Goal: Task Accomplishment & Management: Use online tool/utility

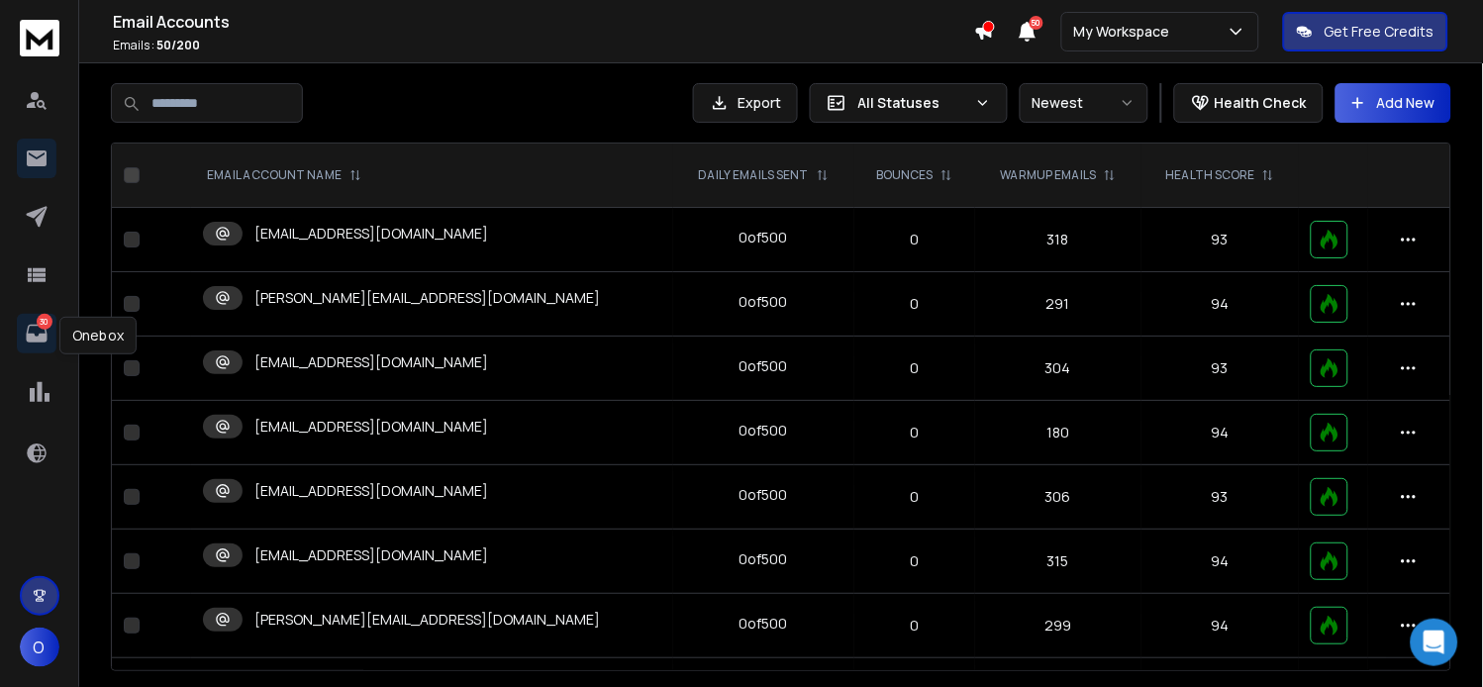
click at [38, 340] on icon at bounding box center [36, 334] width 21 height 18
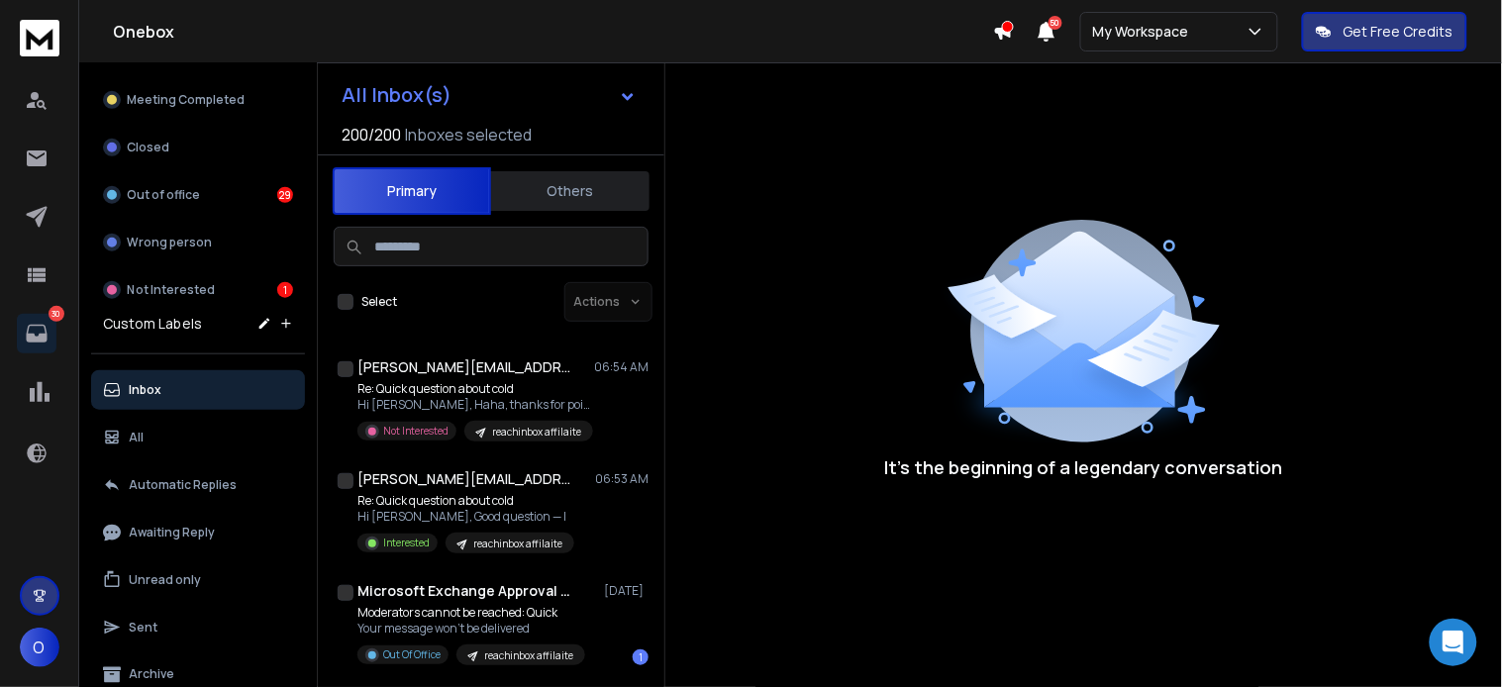
scroll to position [370, 0]
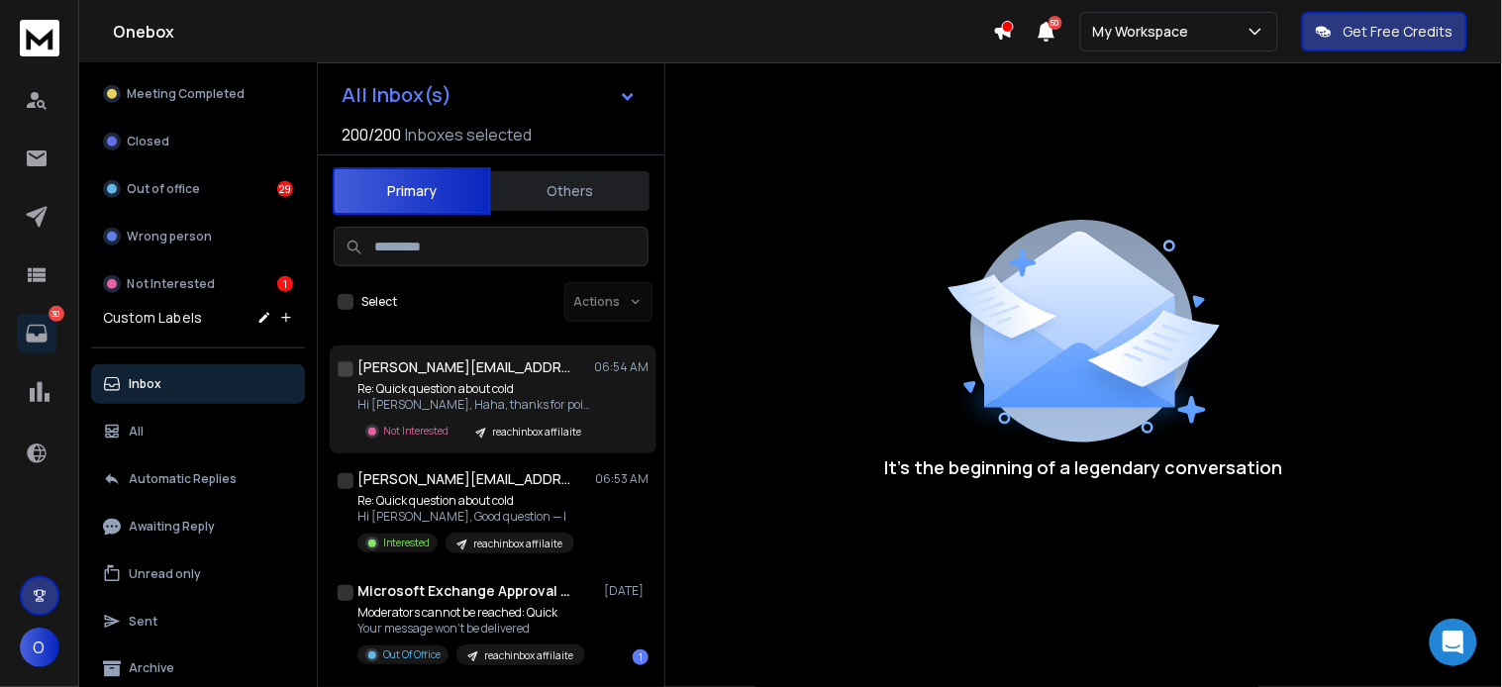
click at [489, 364] on h1 "[PERSON_NAME][EMAIL_ADDRESS][PERSON_NAME][DOMAIN_NAME]" at bounding box center [466, 367] width 218 height 20
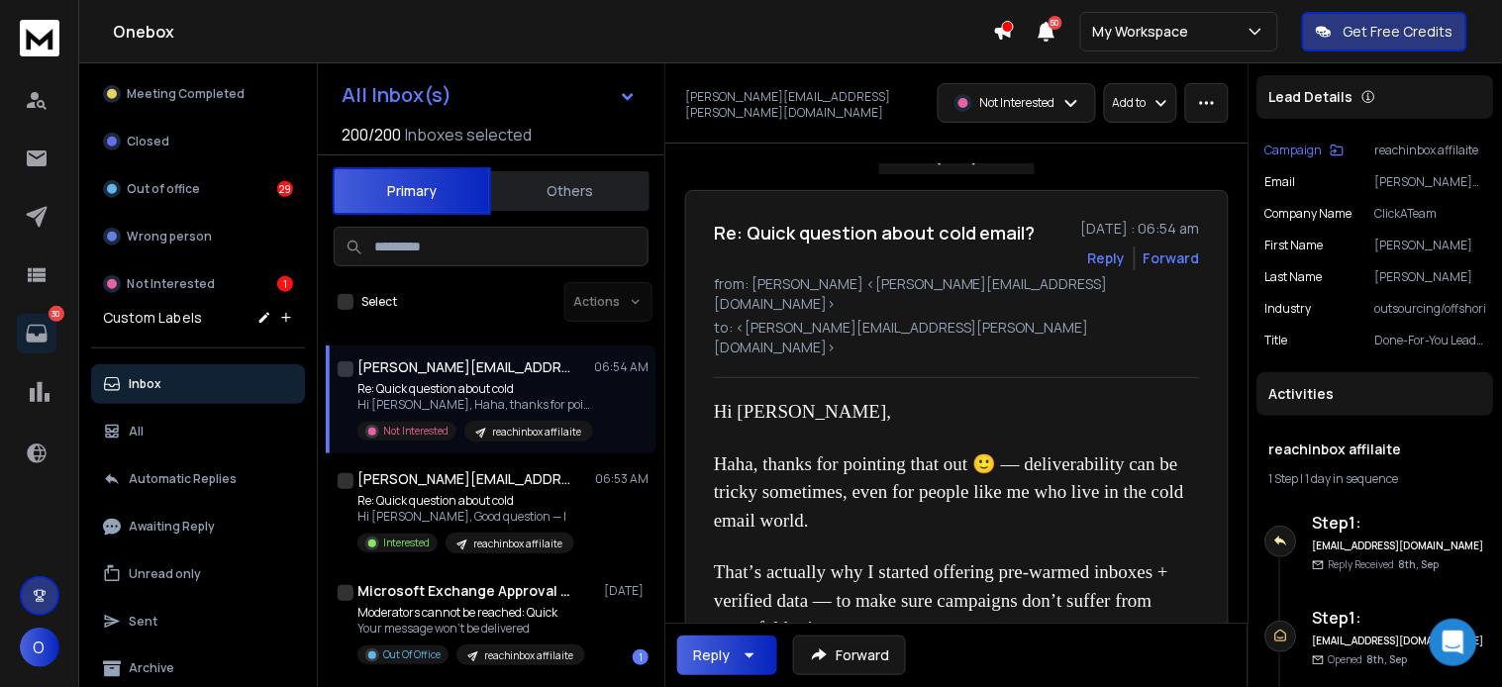
scroll to position [0, 0]
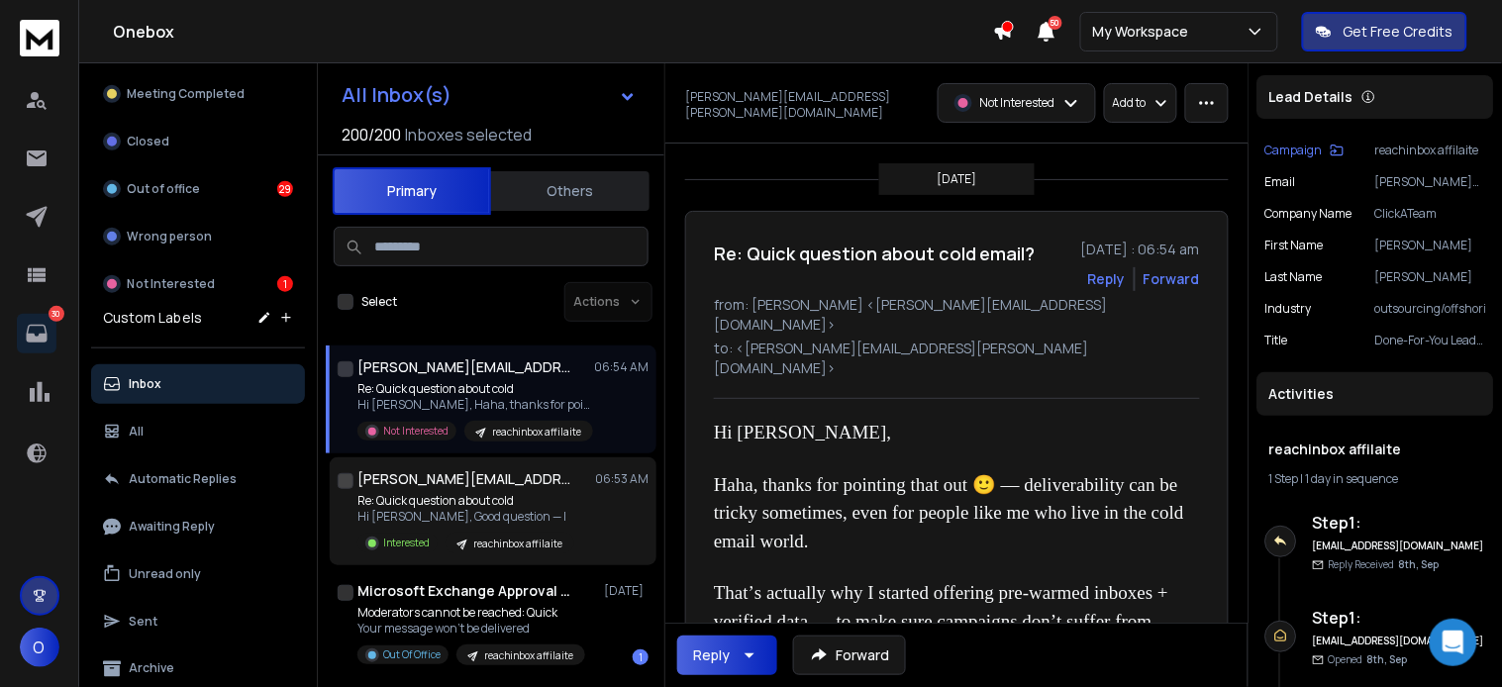
click at [455, 502] on p "Re: Quick question about cold" at bounding box center [465, 501] width 217 height 16
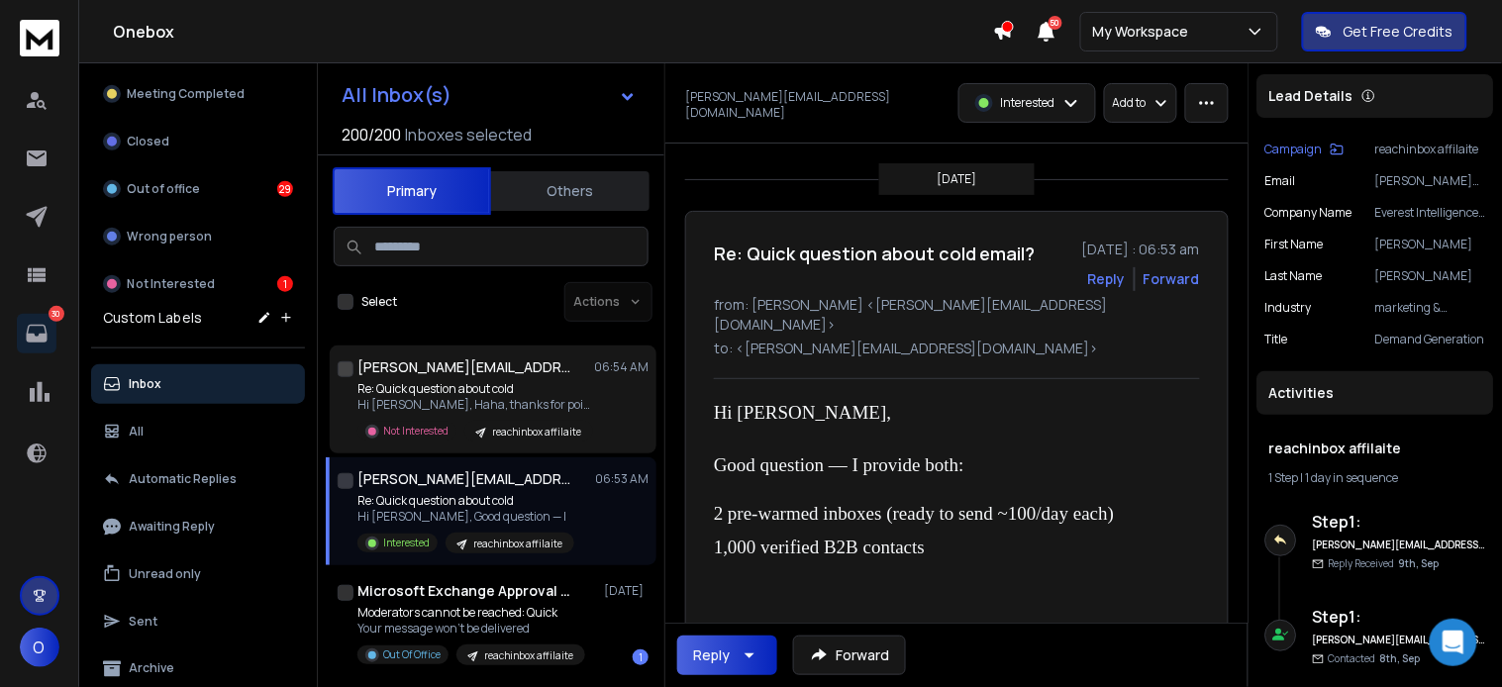
click at [451, 360] on h1 "[PERSON_NAME][EMAIL_ADDRESS][PERSON_NAME][DOMAIN_NAME]" at bounding box center [466, 367] width 218 height 20
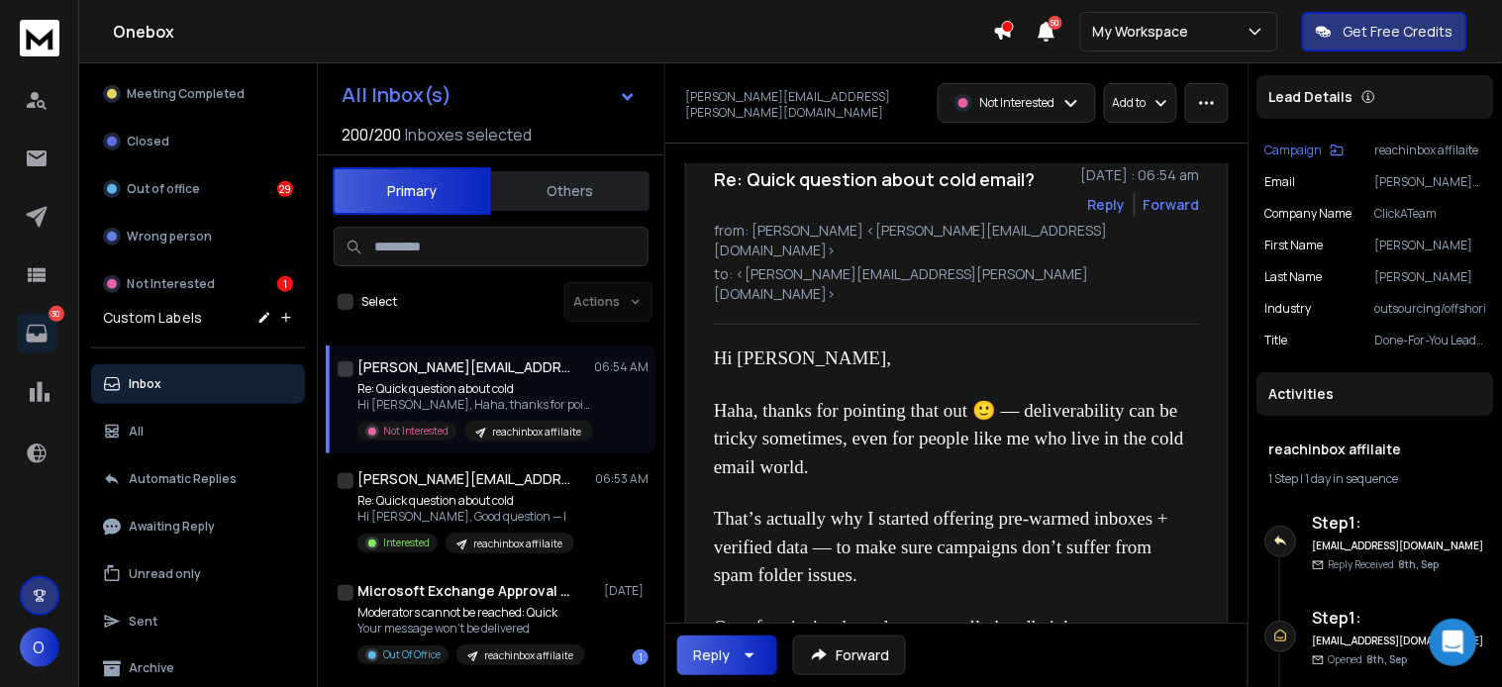
scroll to position [220, 0]
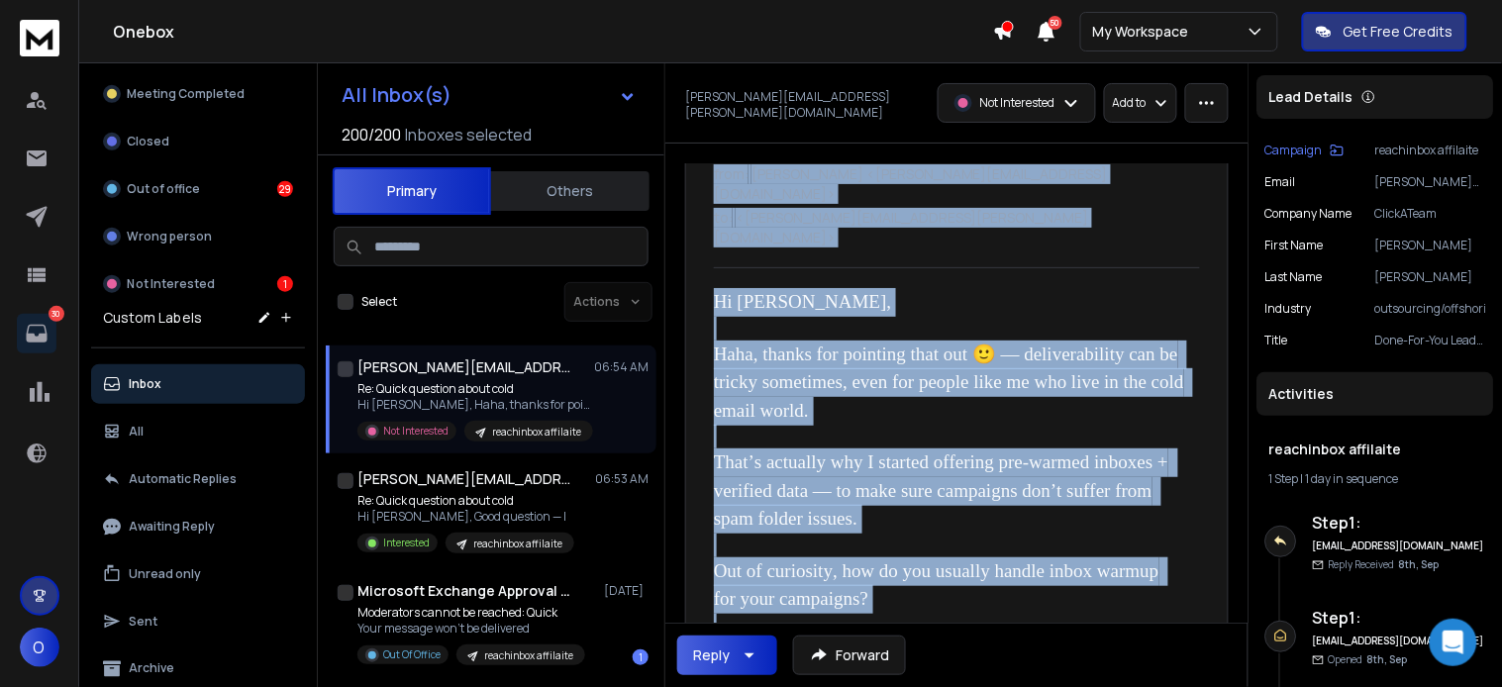
drag, startPoint x: 787, startPoint y: 558, endPoint x: 688, endPoint y: 175, distance: 395.7
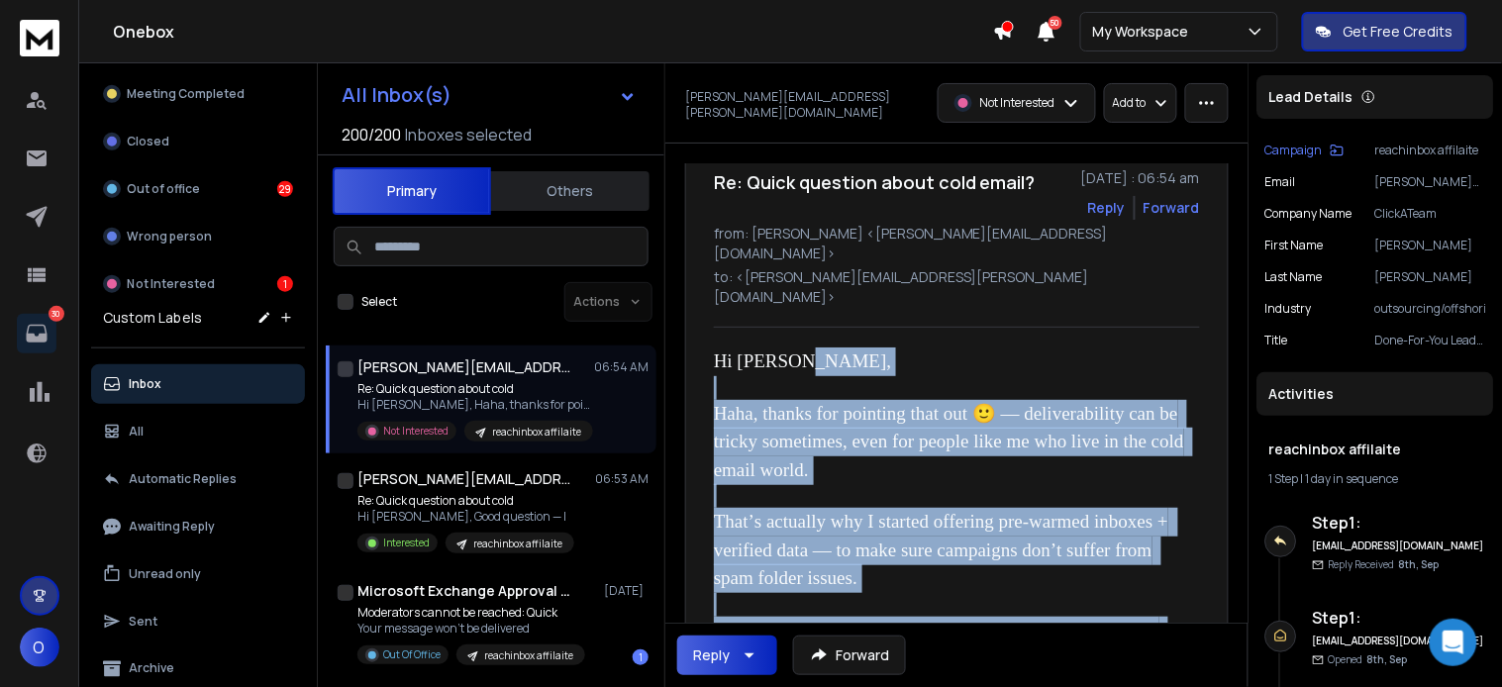
click at [833, 347] on div "Hi [PERSON_NAME]," at bounding box center [949, 361] width 470 height 29
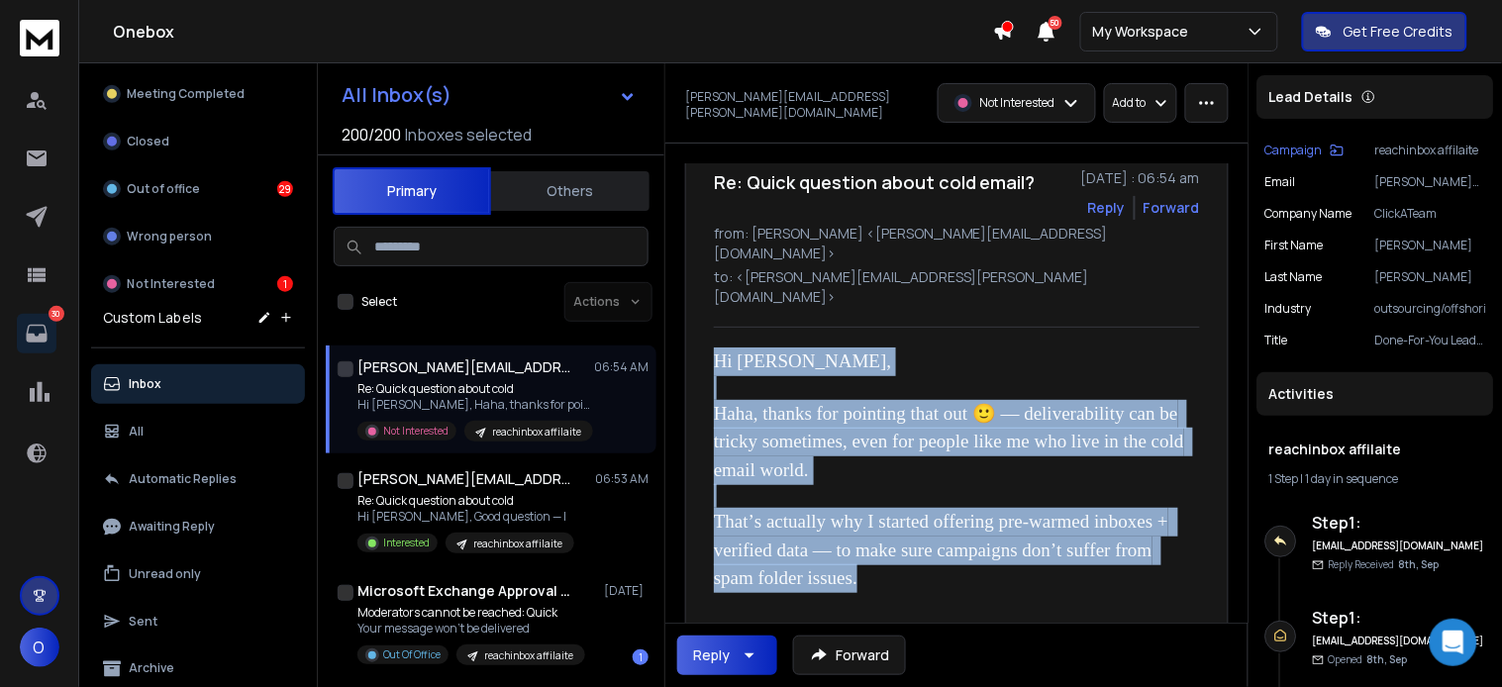
drag, startPoint x: 710, startPoint y: 319, endPoint x: 931, endPoint y: 542, distance: 313.6
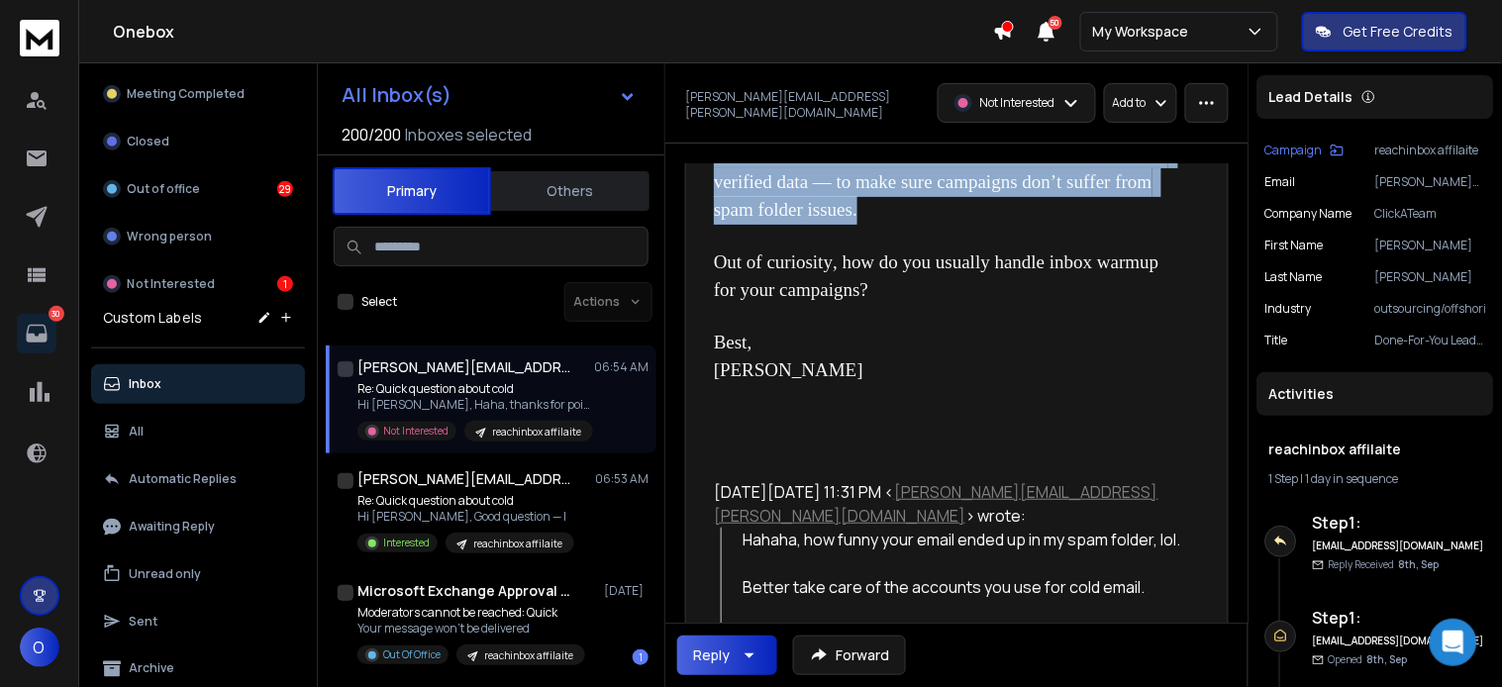
scroll to position [401, 0]
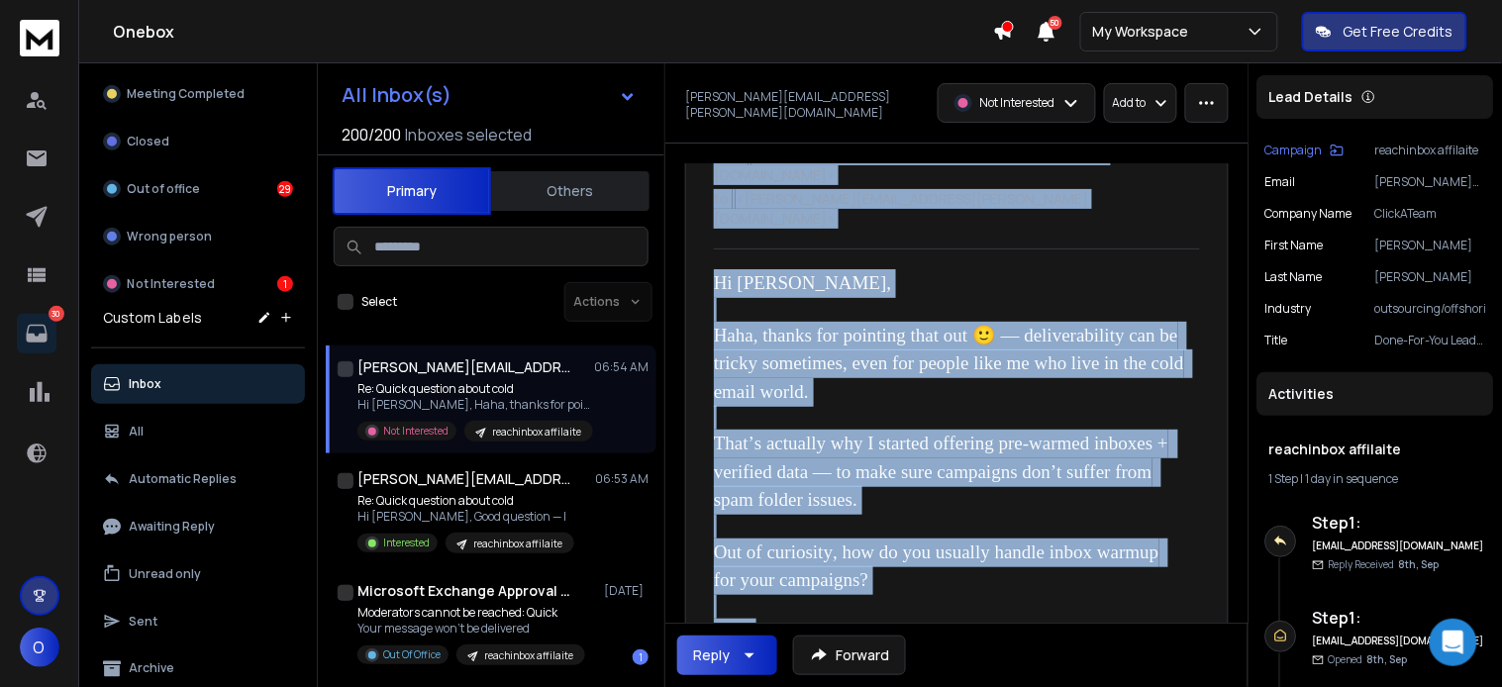
drag, startPoint x: 779, startPoint y: 370, endPoint x: 691, endPoint y: 153, distance: 234.0
click at [691, 153] on div "manuel.perez@clickateam.com Not Interested Add to Not Interested Add to Today R…" at bounding box center [956, 406] width 583 height 687
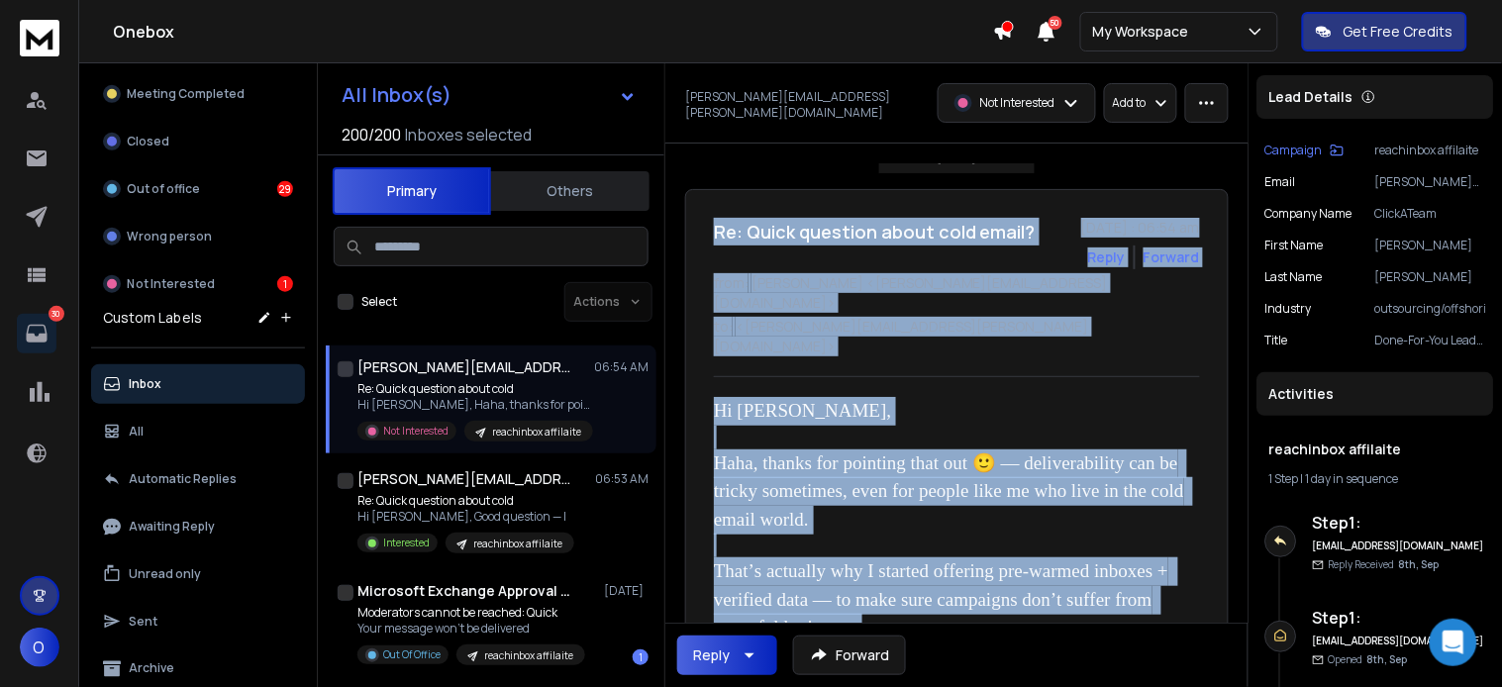
click at [921, 397] on div "Hi [PERSON_NAME]," at bounding box center [949, 411] width 470 height 29
click at [906, 397] on div "Hi [PERSON_NAME]," at bounding box center [949, 411] width 470 height 29
click at [1037, 560] on span "That’s actually why I started offering pre-warmed inboxes + verified data — to …" at bounding box center [943, 598] width 459 height 77
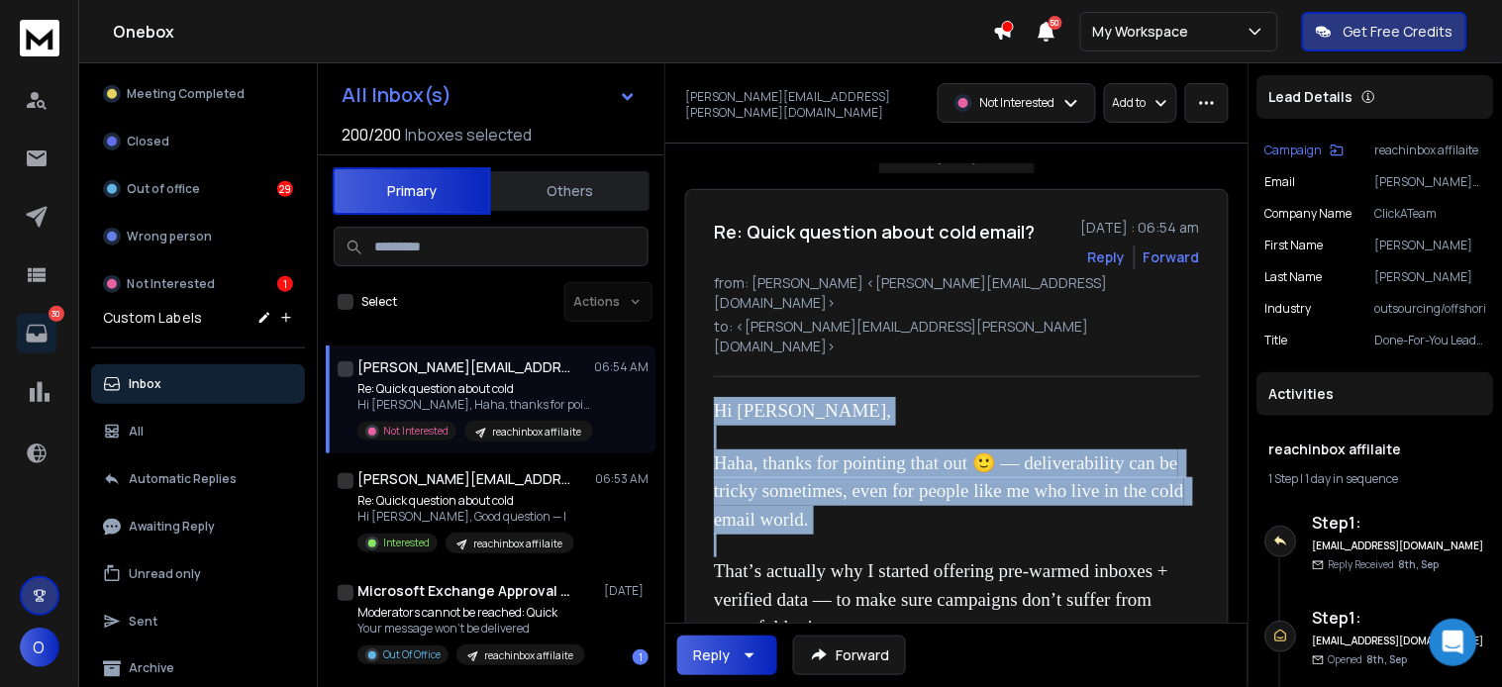
drag, startPoint x: 720, startPoint y: 372, endPoint x: 967, endPoint y: 499, distance: 278.1
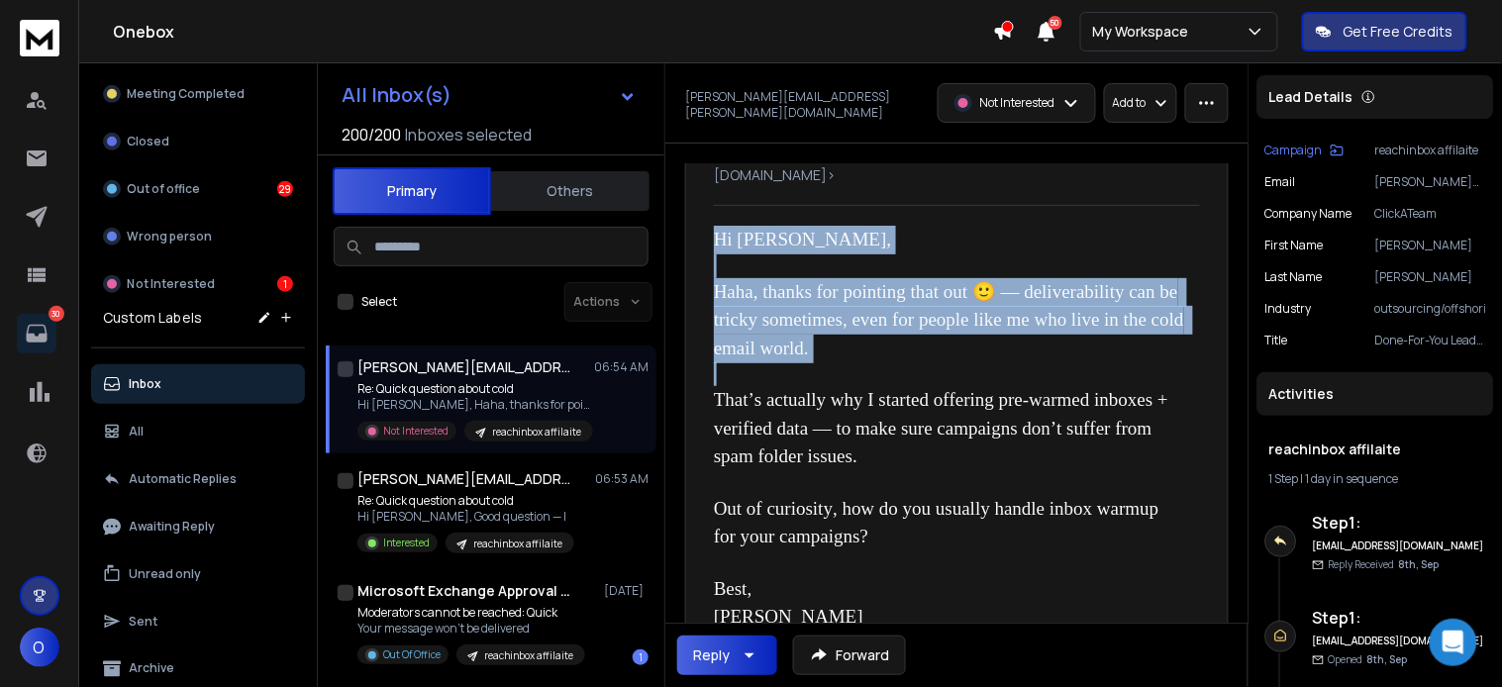
scroll to position [242, 0]
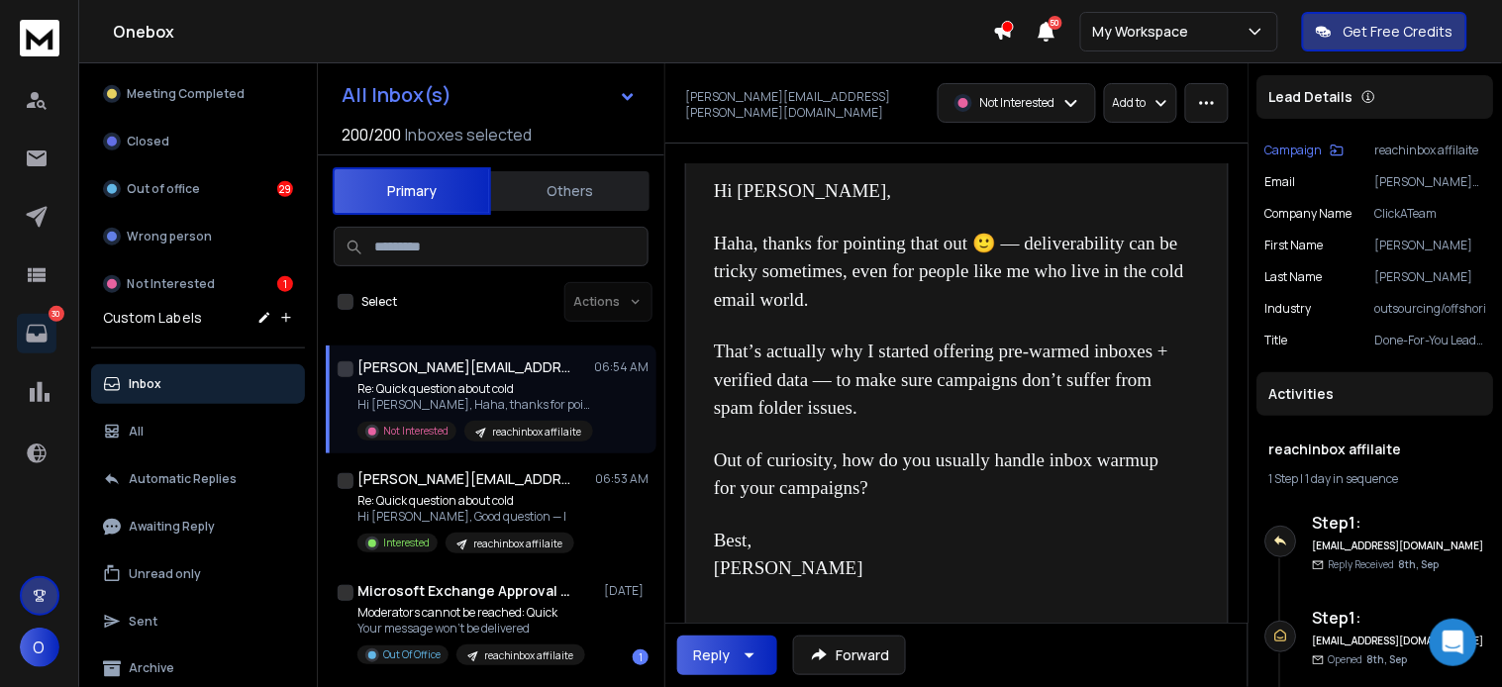
click at [793, 554] on div "[PERSON_NAME]" at bounding box center [949, 568] width 470 height 29
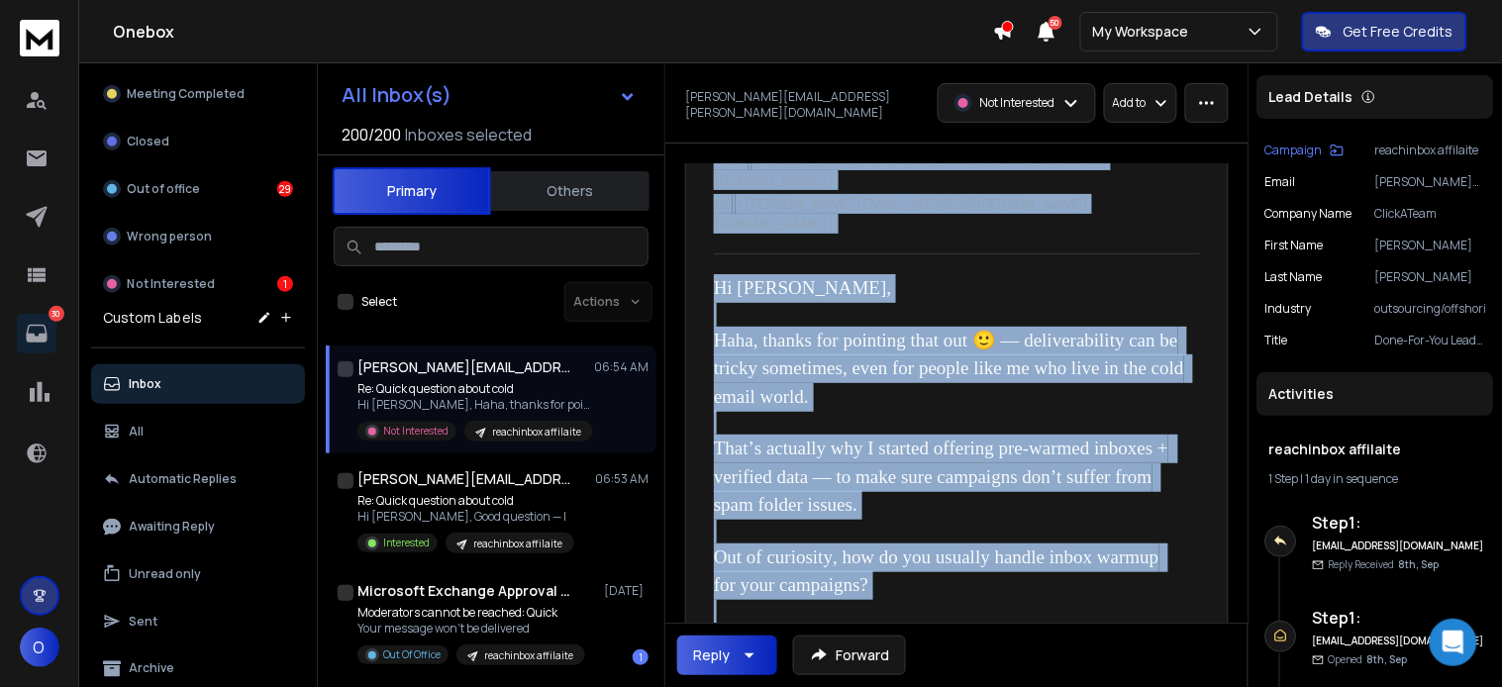
scroll to position [0, 0]
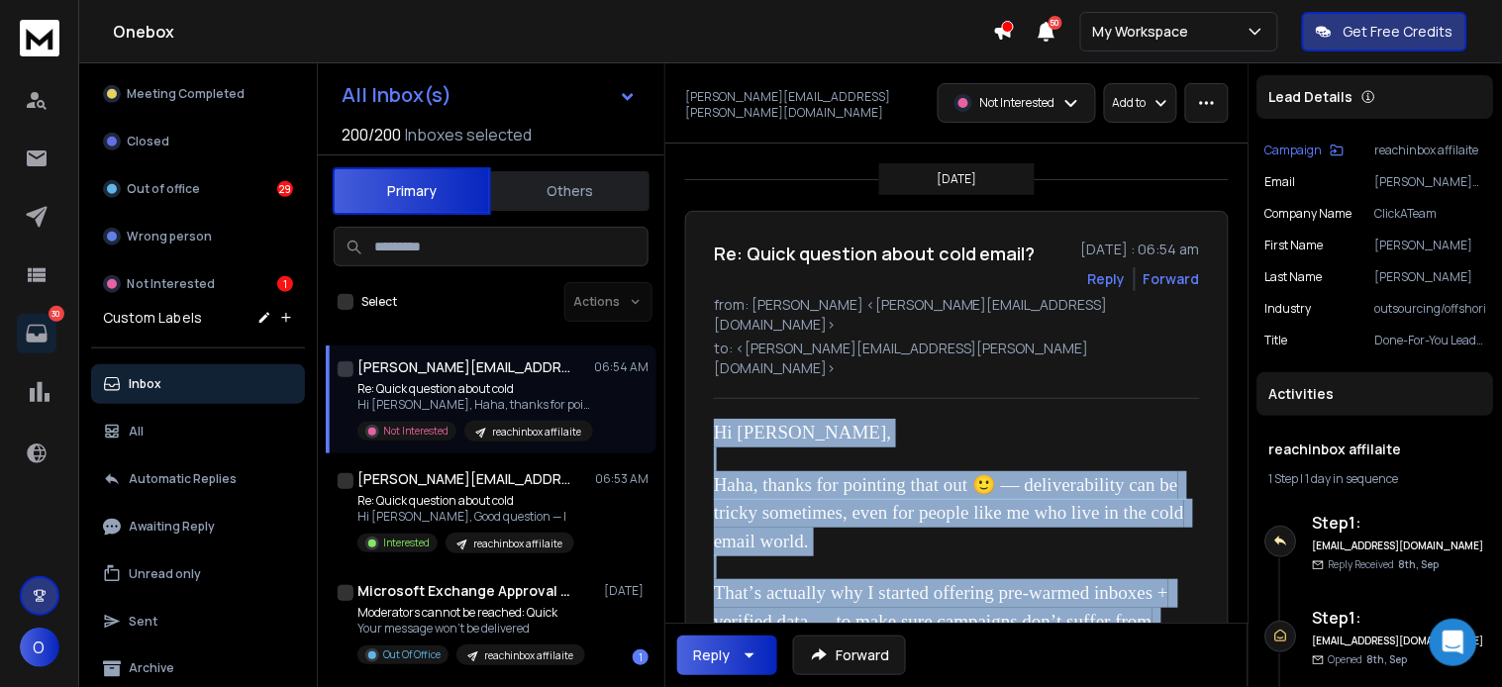
drag, startPoint x: 794, startPoint y: 535, endPoint x: 681, endPoint y: 390, distance: 183.4
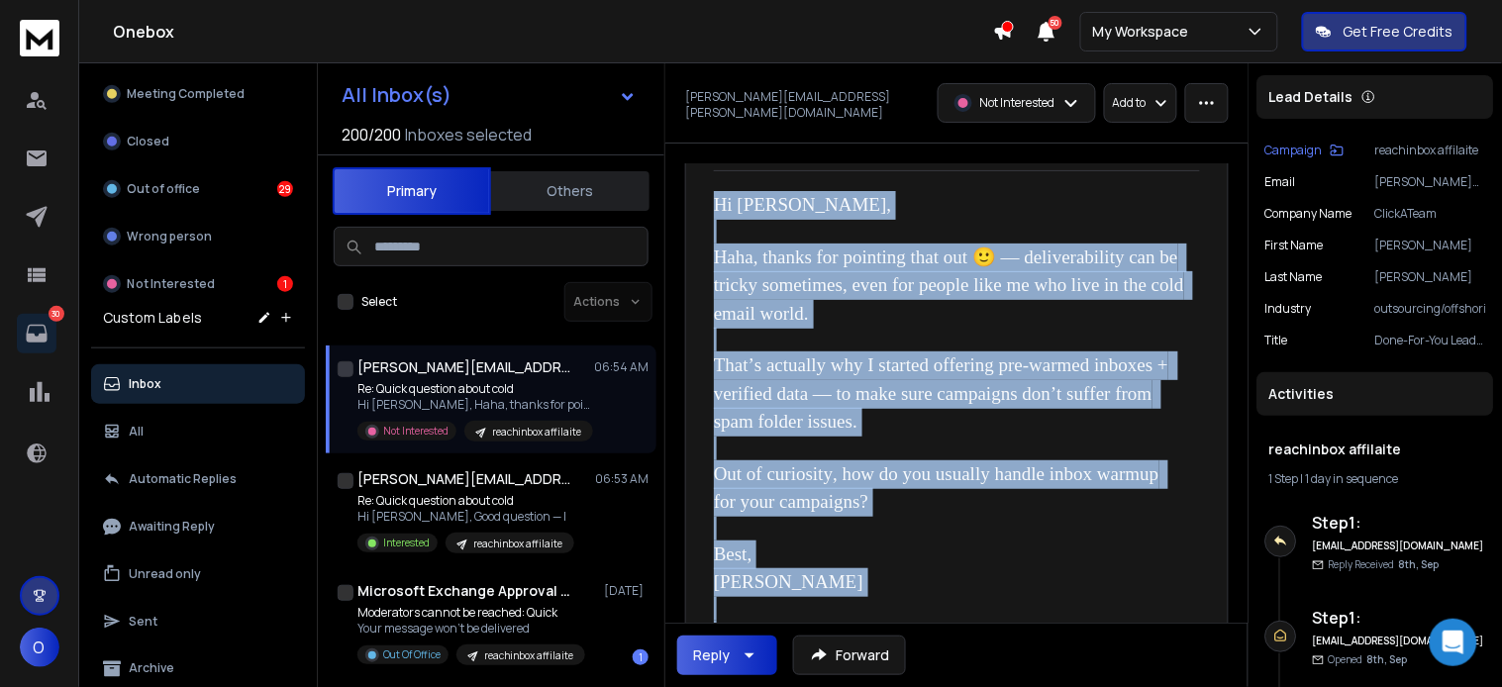
scroll to position [330, 0]
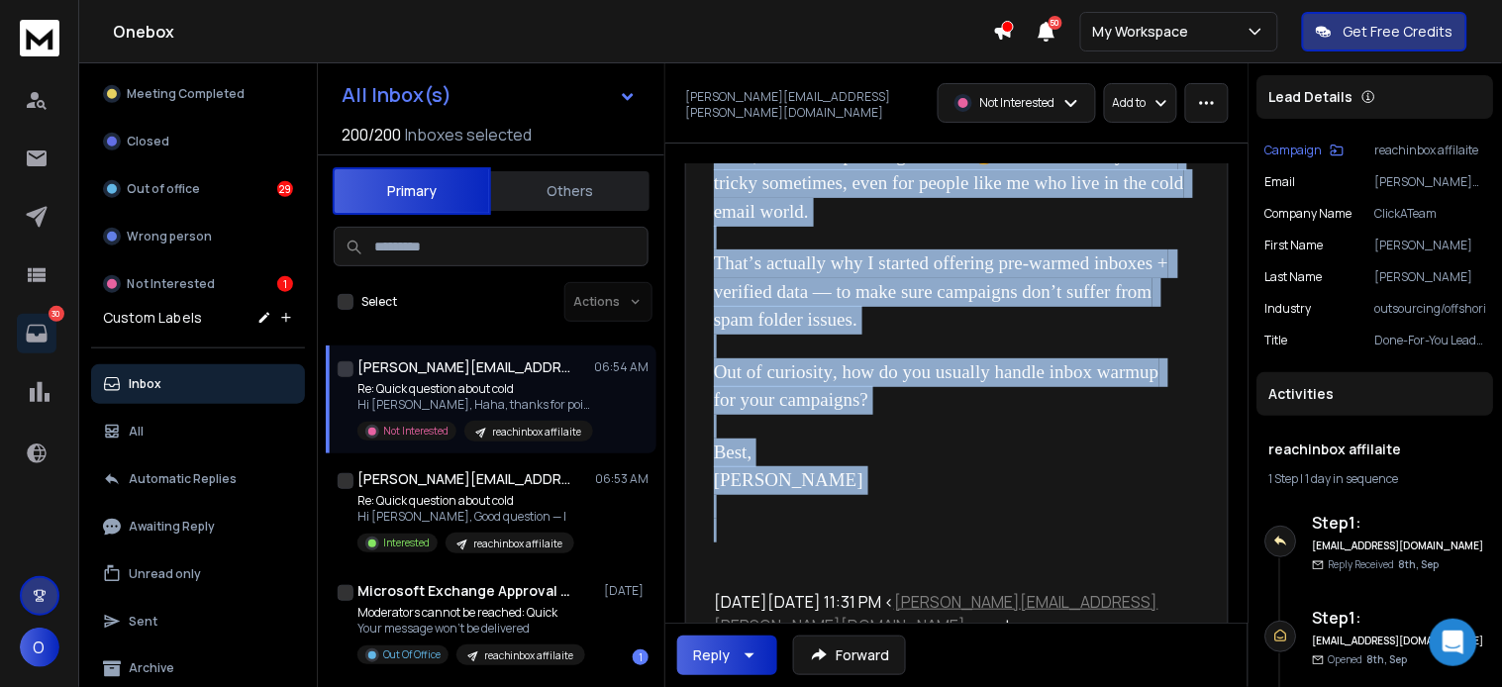
drag, startPoint x: 716, startPoint y: 398, endPoint x: 898, endPoint y: 493, distance: 205.5
click at [898, 493] on div "Hi Manuel, Haha, thanks for pointing that out 🙂 — deliverability can be tricky …" at bounding box center [957, 620] width 486 height 1063
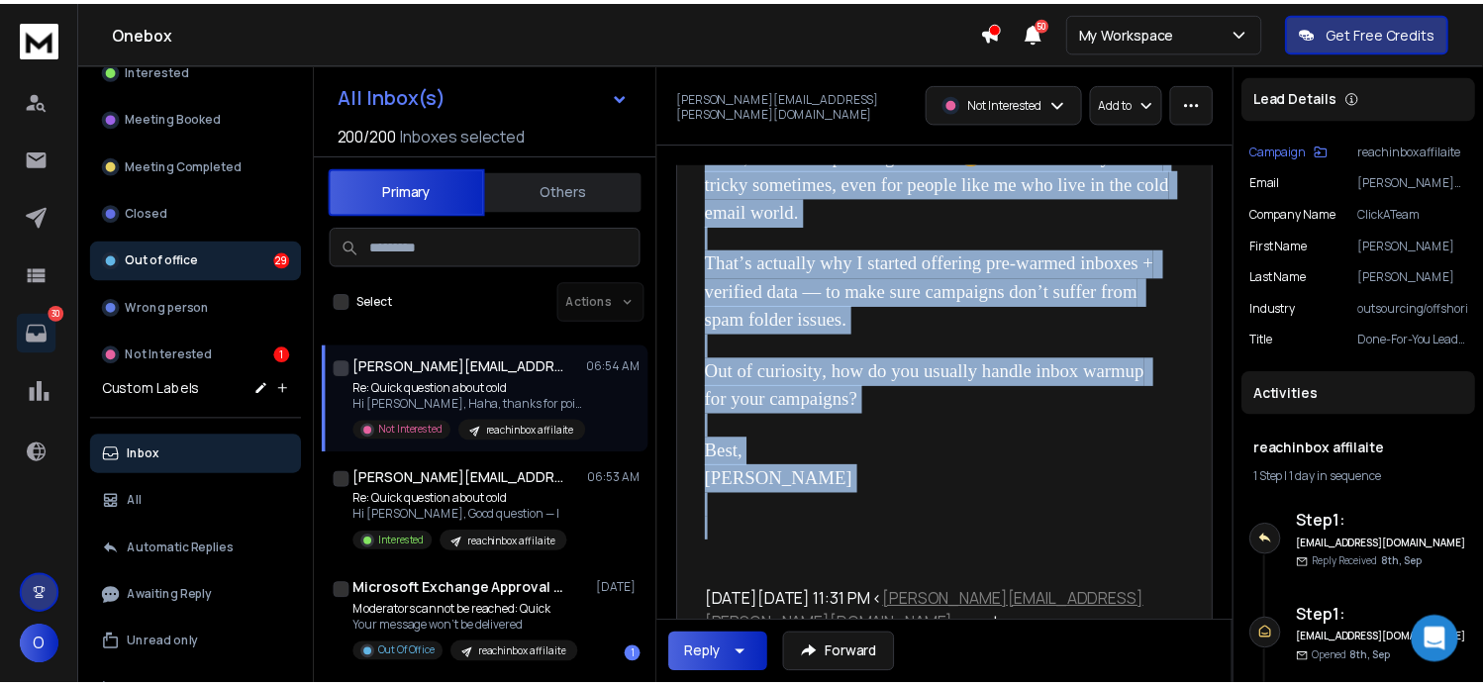
scroll to position [260, 0]
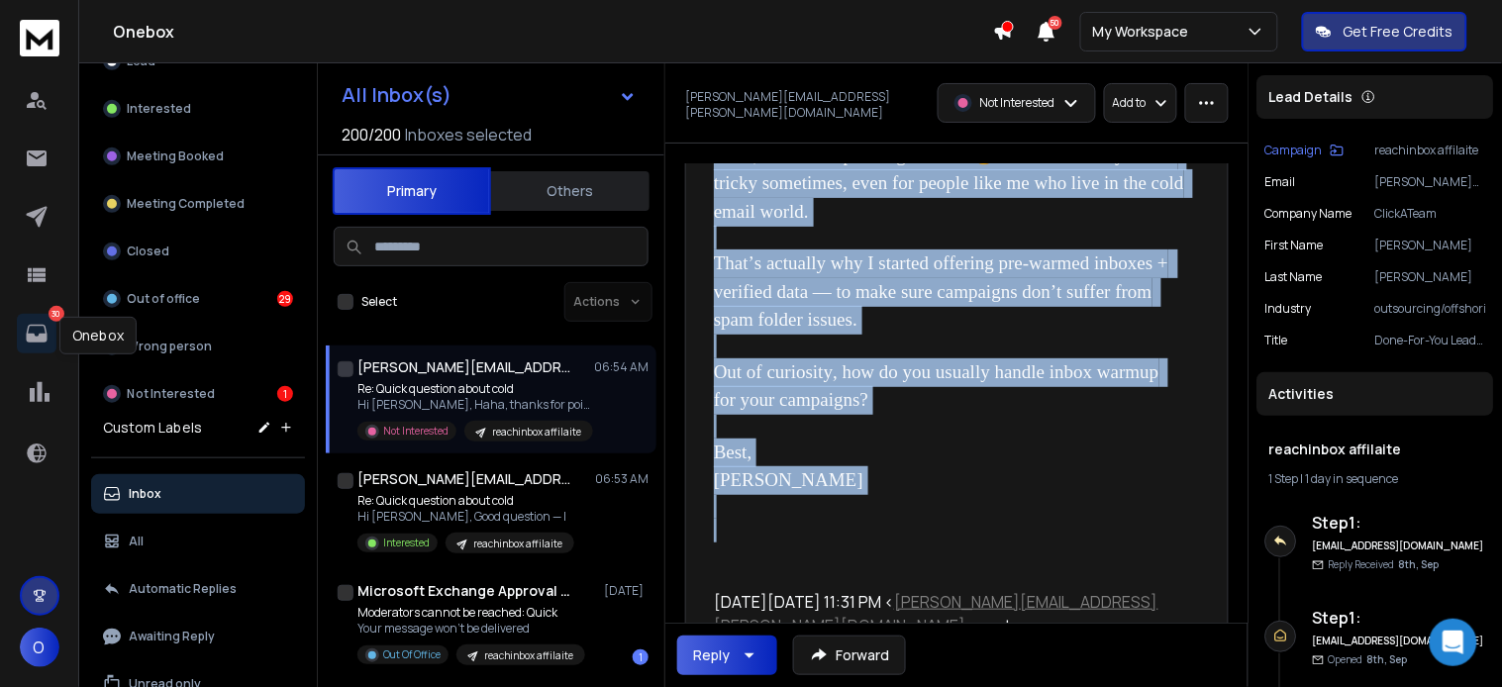
click at [17, 344] on link "30" at bounding box center [37, 334] width 40 height 40
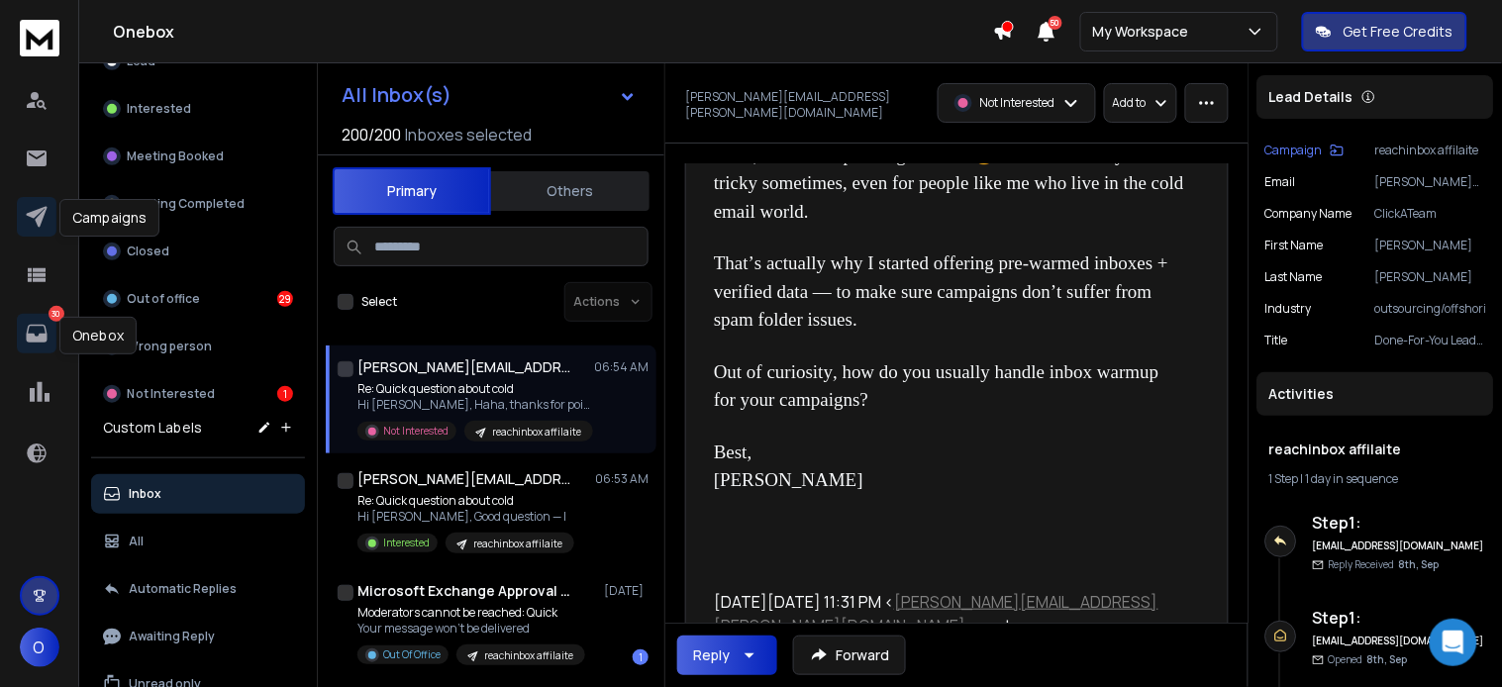
click at [35, 216] on icon at bounding box center [36, 216] width 21 height 21
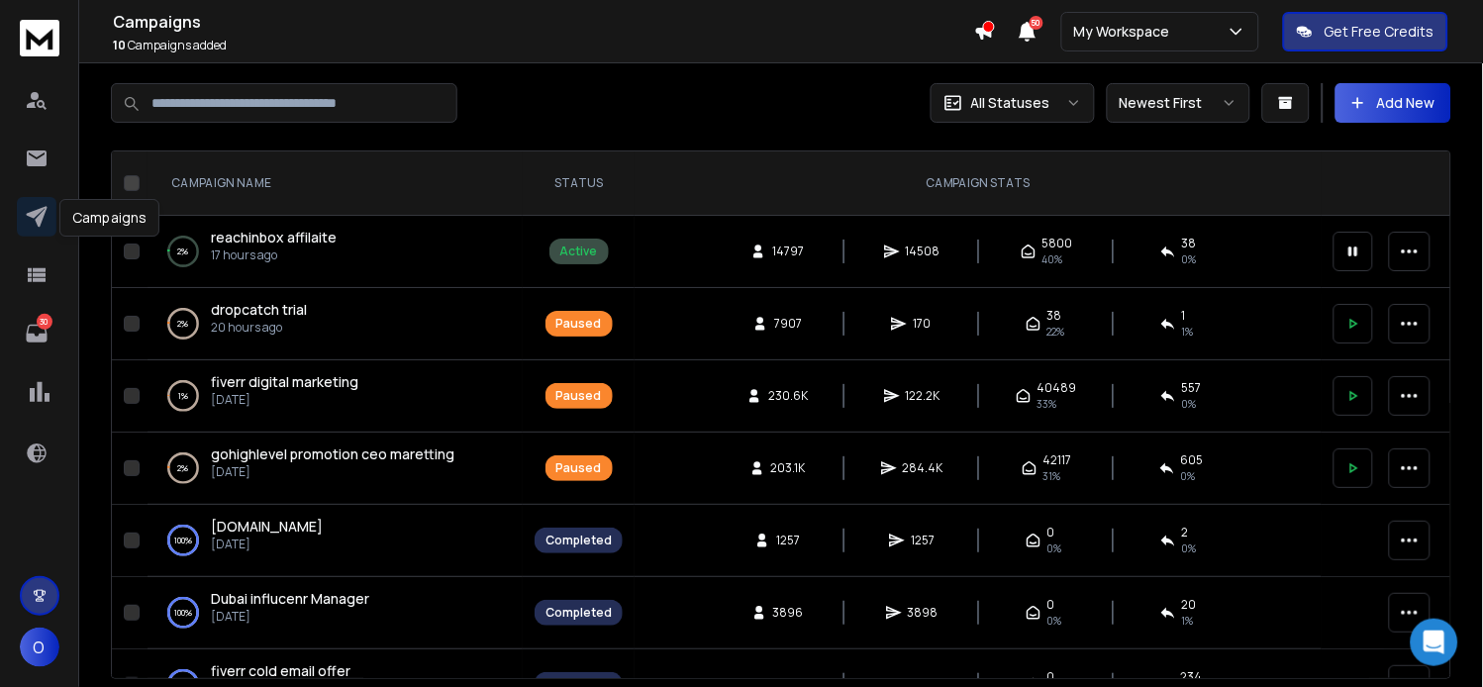
click at [1344, 319] on icon at bounding box center [1353, 324] width 18 height 18
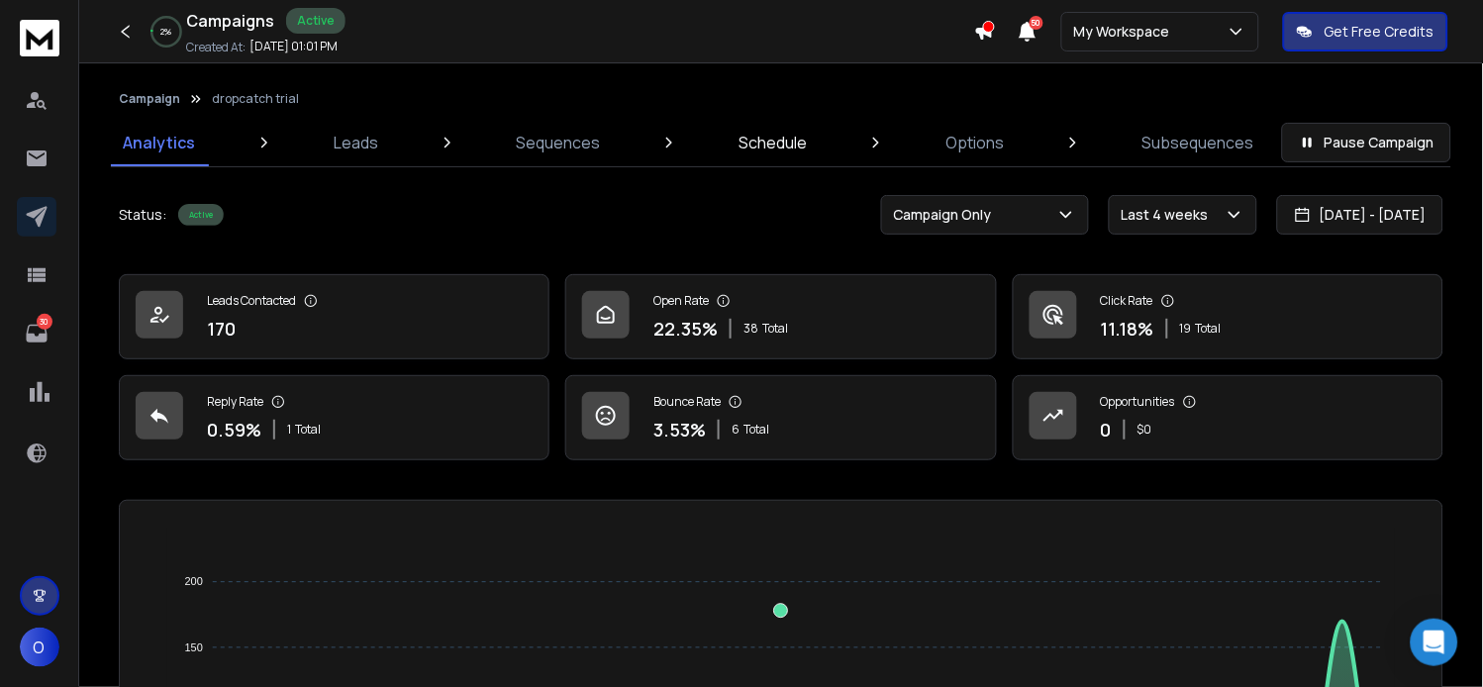
click at [783, 133] on p "Schedule" at bounding box center [773, 143] width 68 height 24
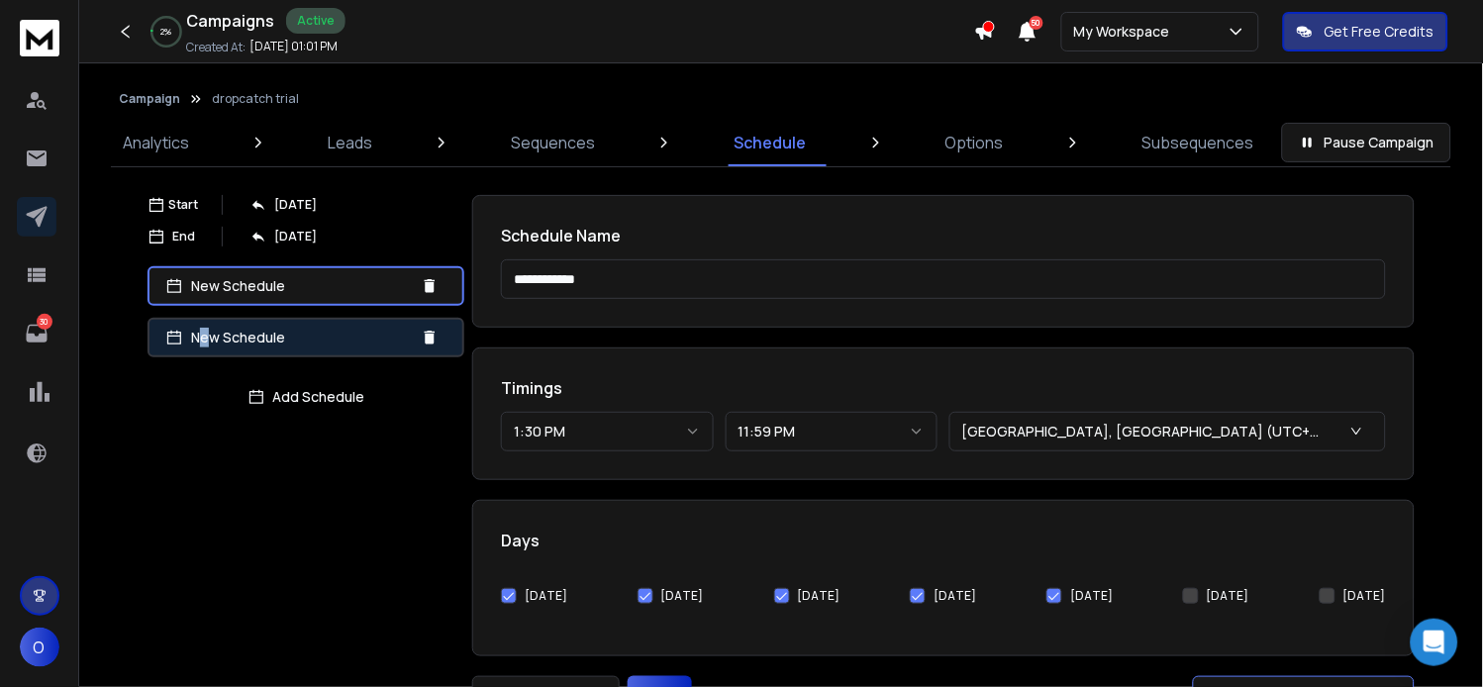
click at [208, 333] on p "New Schedule" at bounding box center [302, 338] width 222 height 20
select select "********"
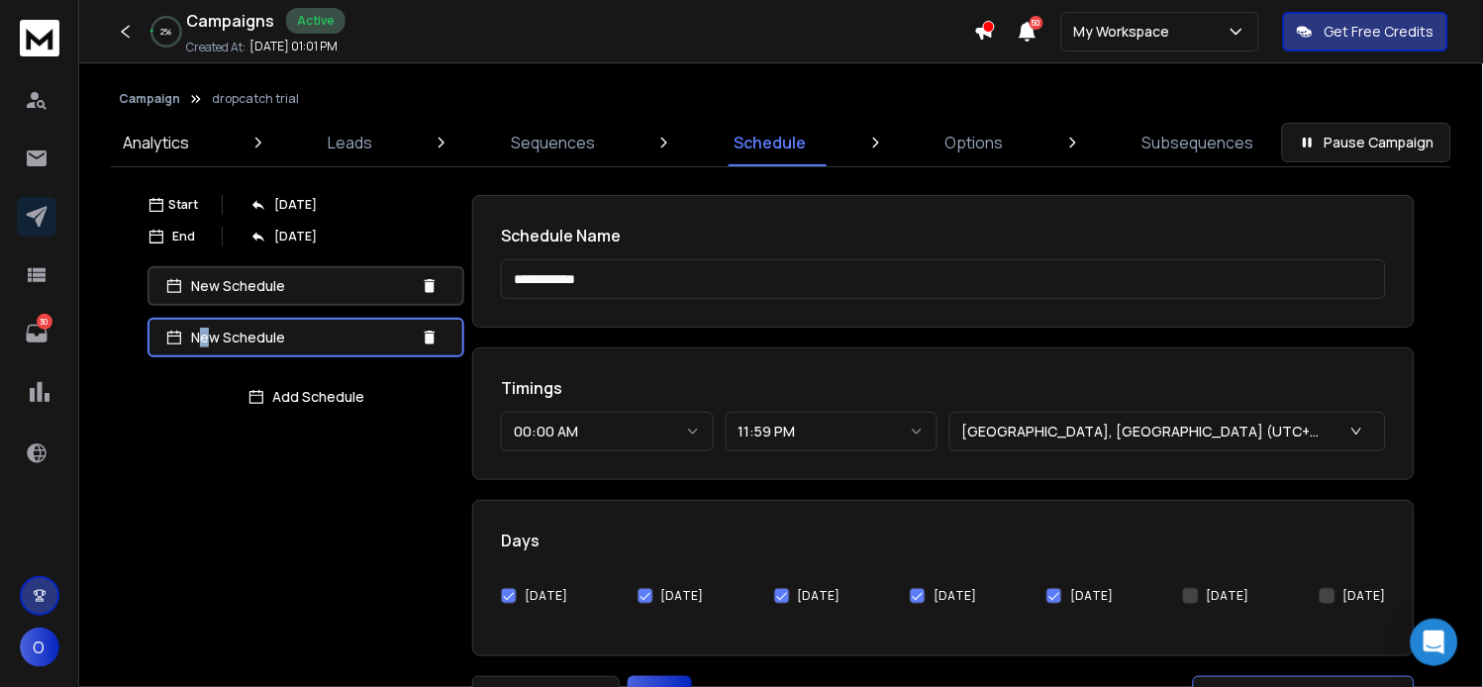
click at [185, 141] on p "Analytics" at bounding box center [156, 143] width 66 height 24
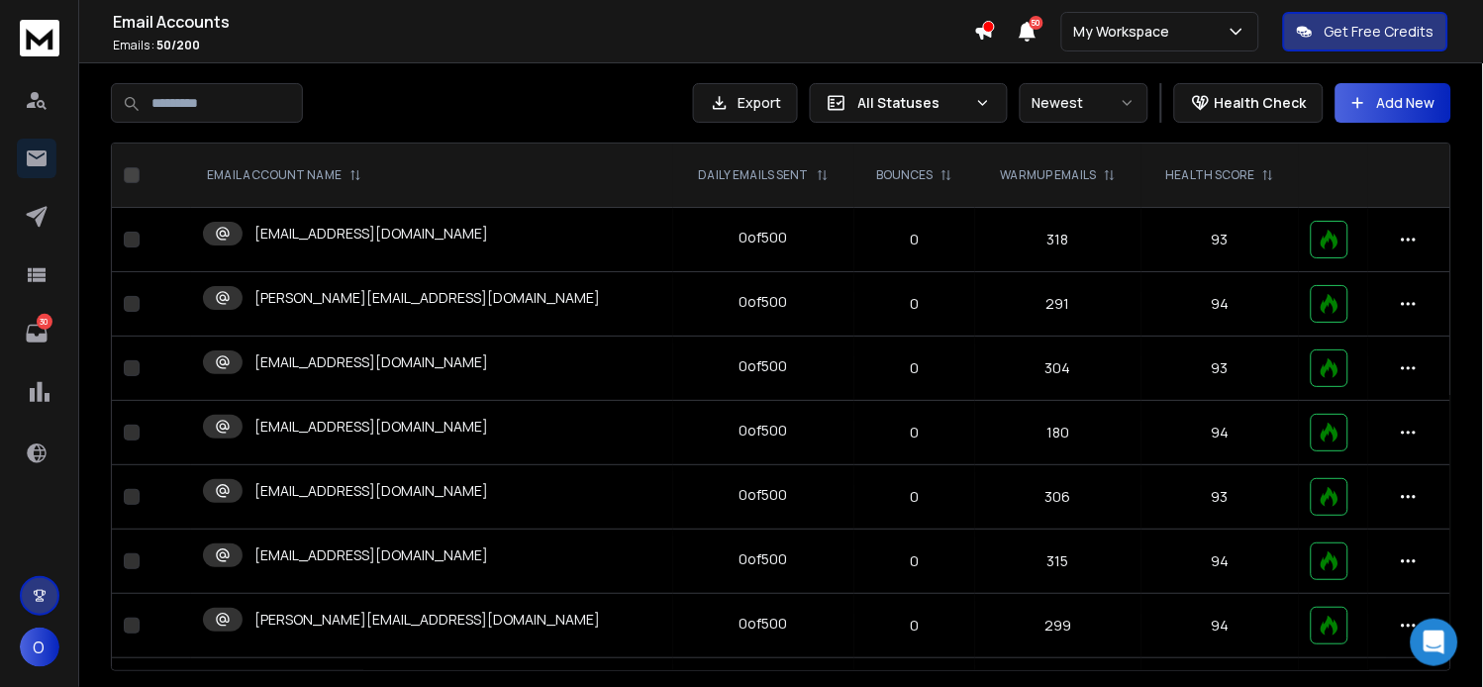
scroll to position [4, 0]
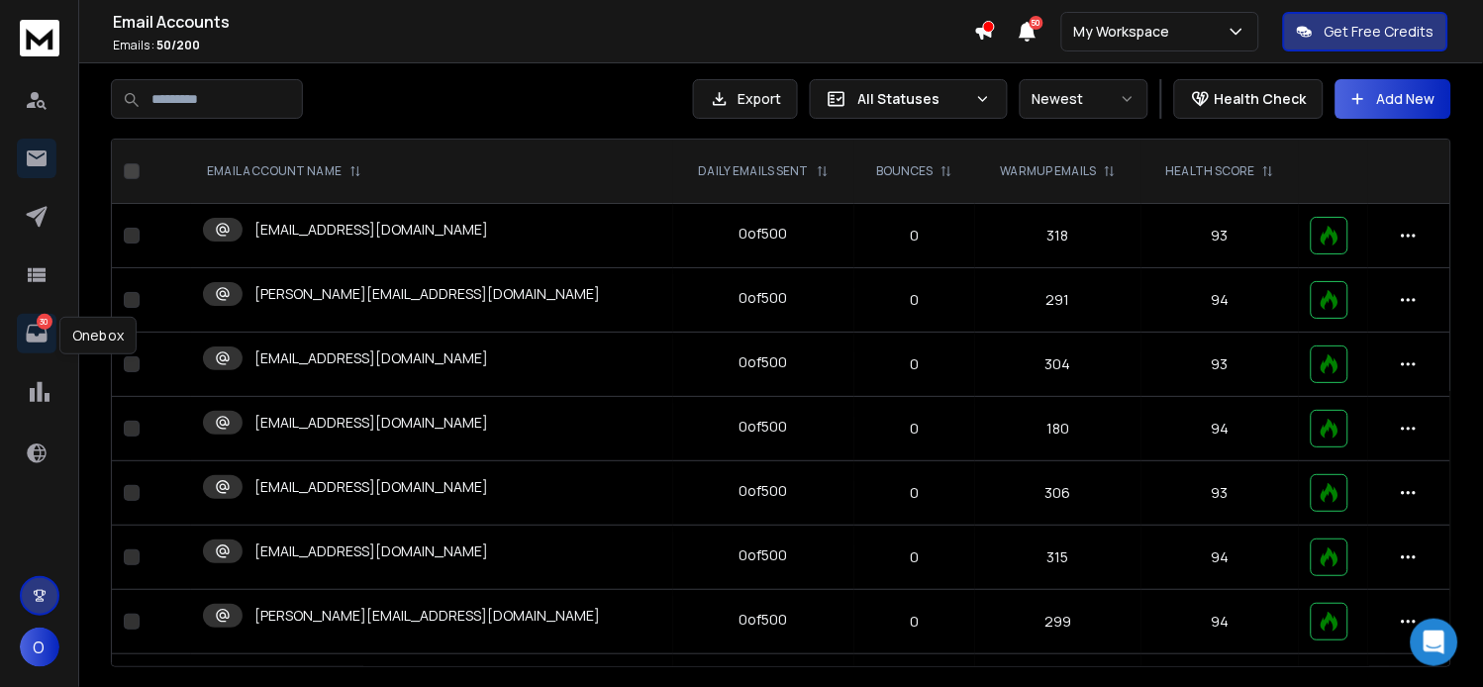
click at [31, 329] on icon at bounding box center [37, 334] width 24 height 24
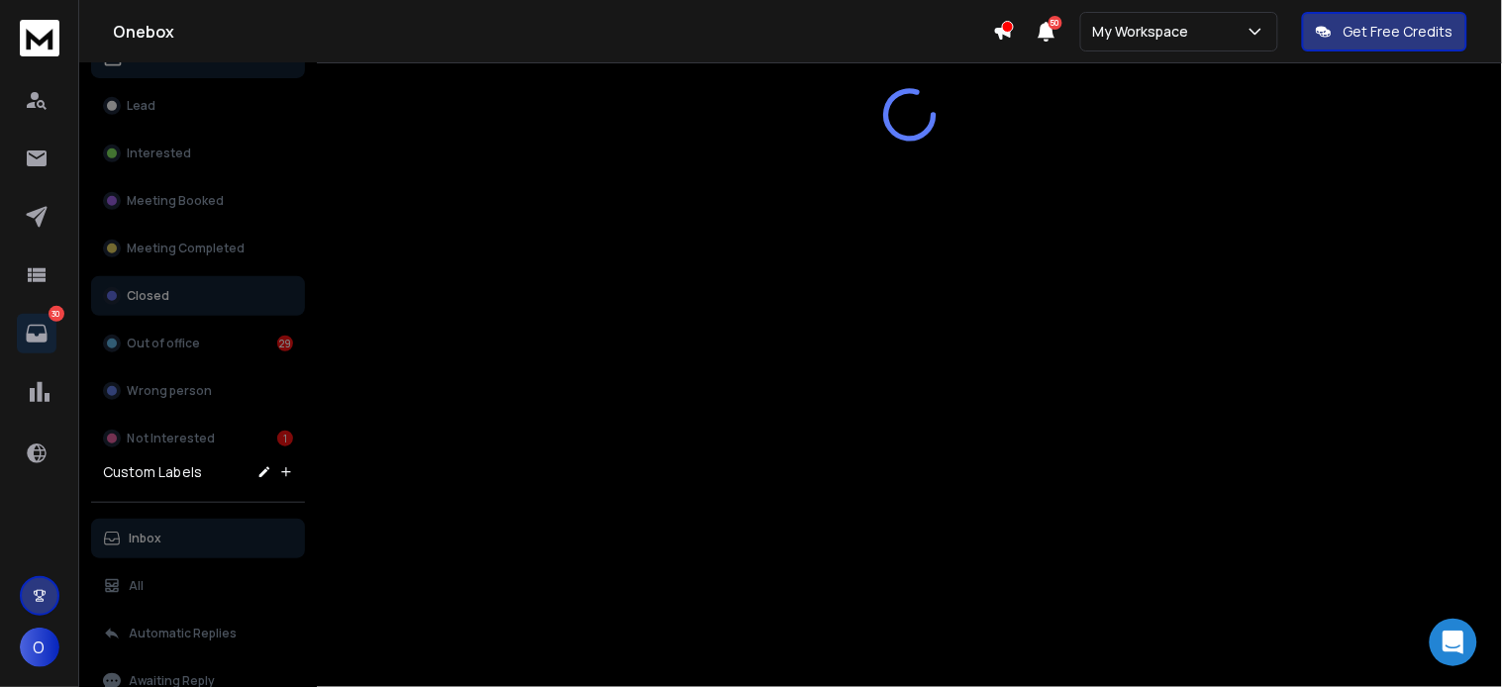
scroll to position [220, 0]
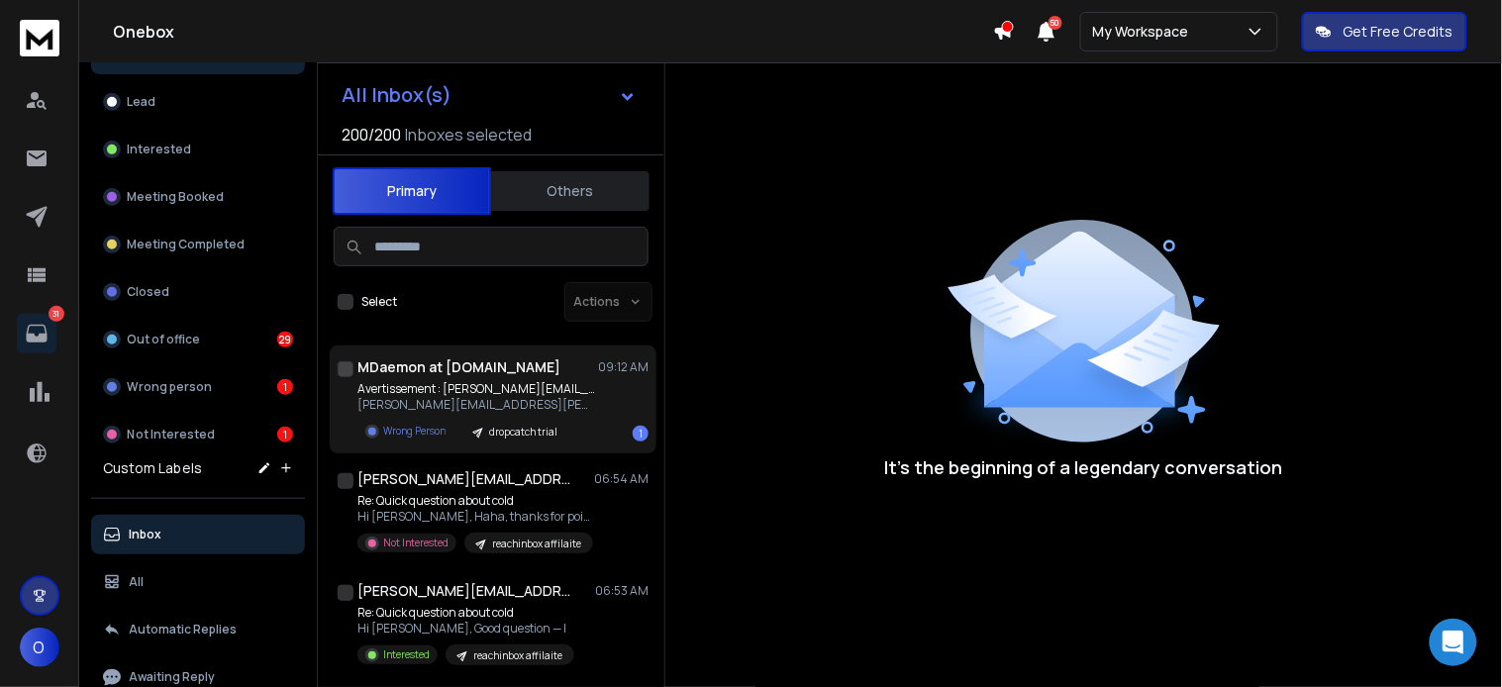
click at [438, 383] on p "Avertissement : [PERSON_NAME][EMAIL_ADDRESS][PERSON_NAME][DOMAIN_NAME] - Utilis…" at bounding box center [476, 389] width 238 height 16
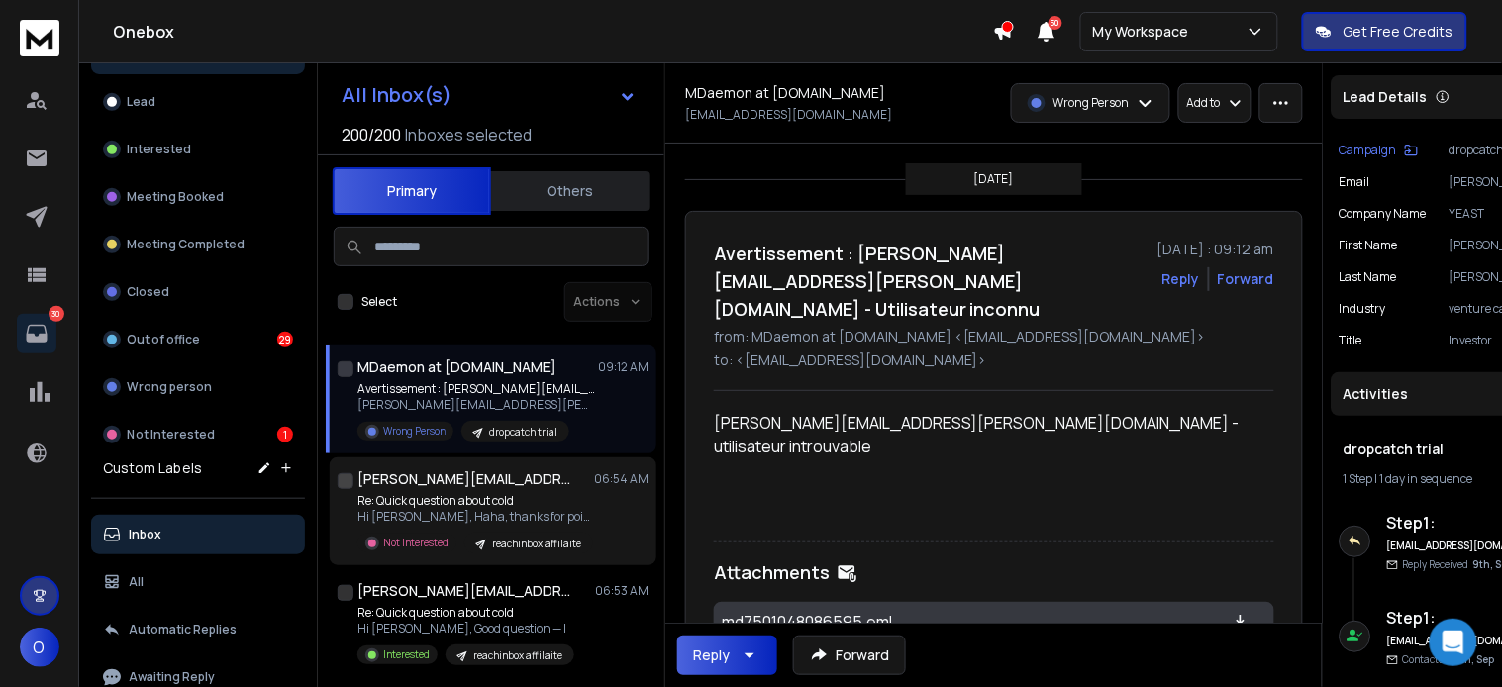
click at [478, 501] on p "Re: Quick question about cold" at bounding box center [476, 501] width 238 height 16
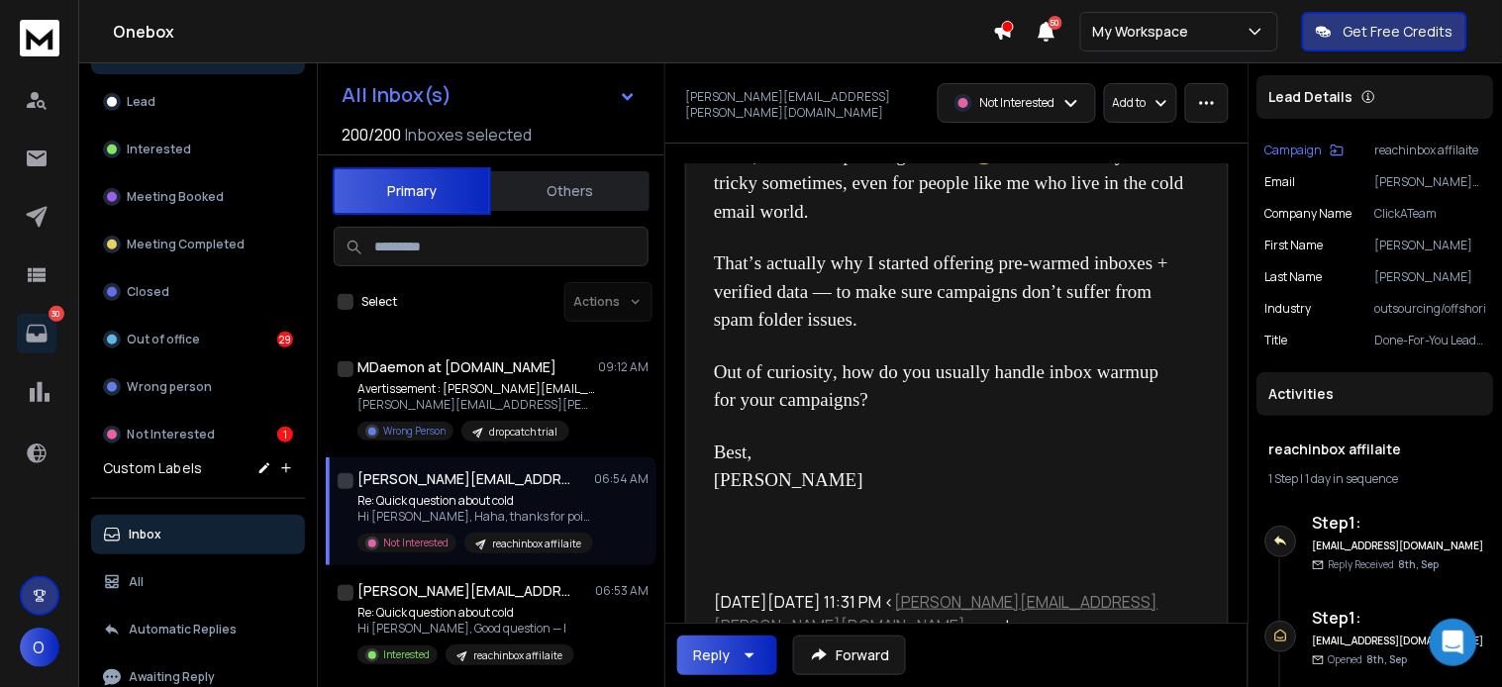
scroll to position [110, 0]
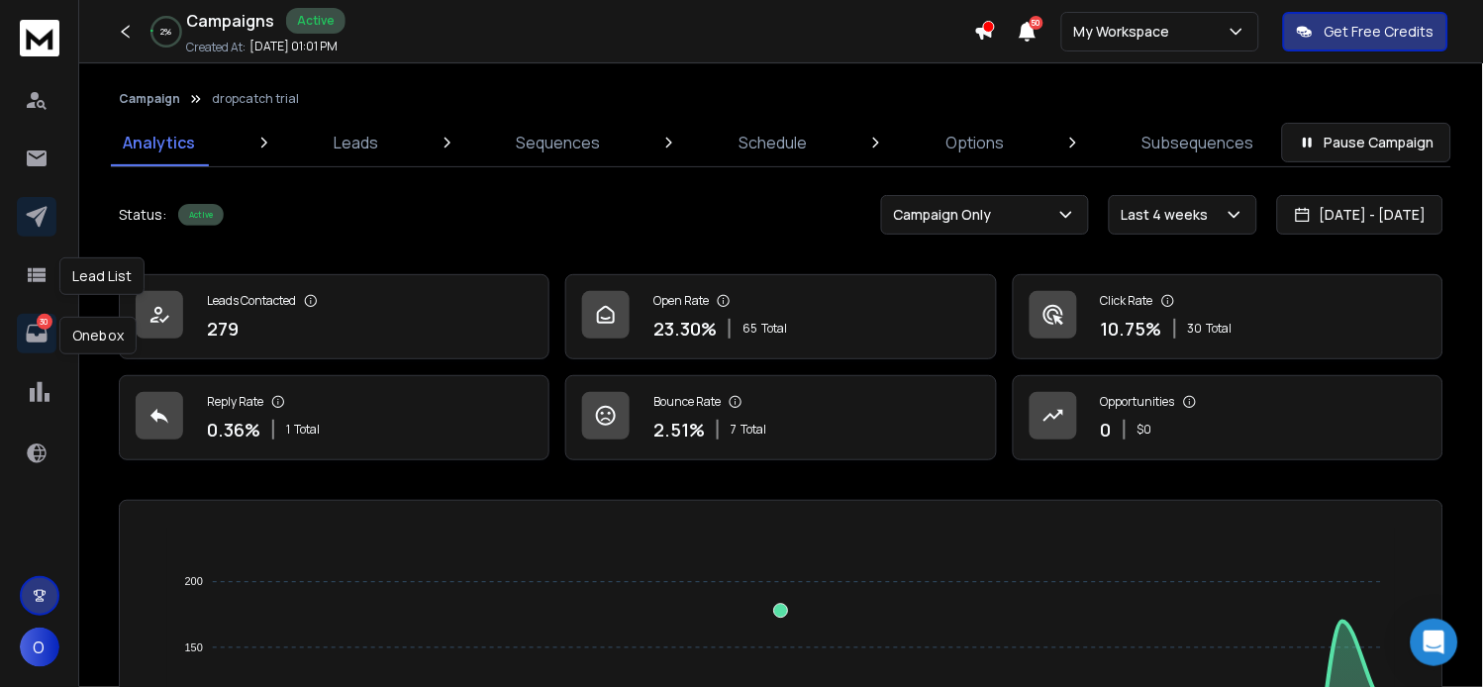
click at [35, 321] on link "30" at bounding box center [37, 334] width 40 height 40
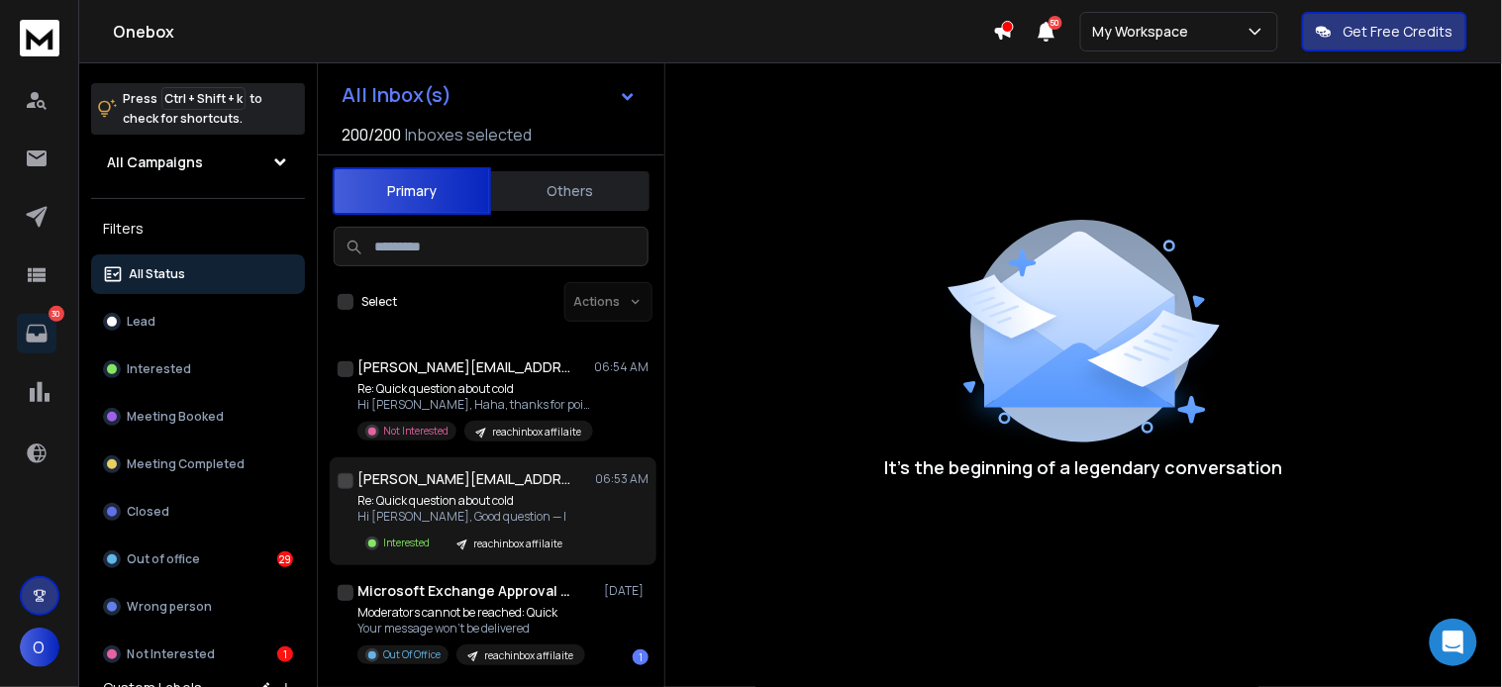
click at [413, 505] on p "Re: Quick question about cold" at bounding box center [465, 501] width 217 height 16
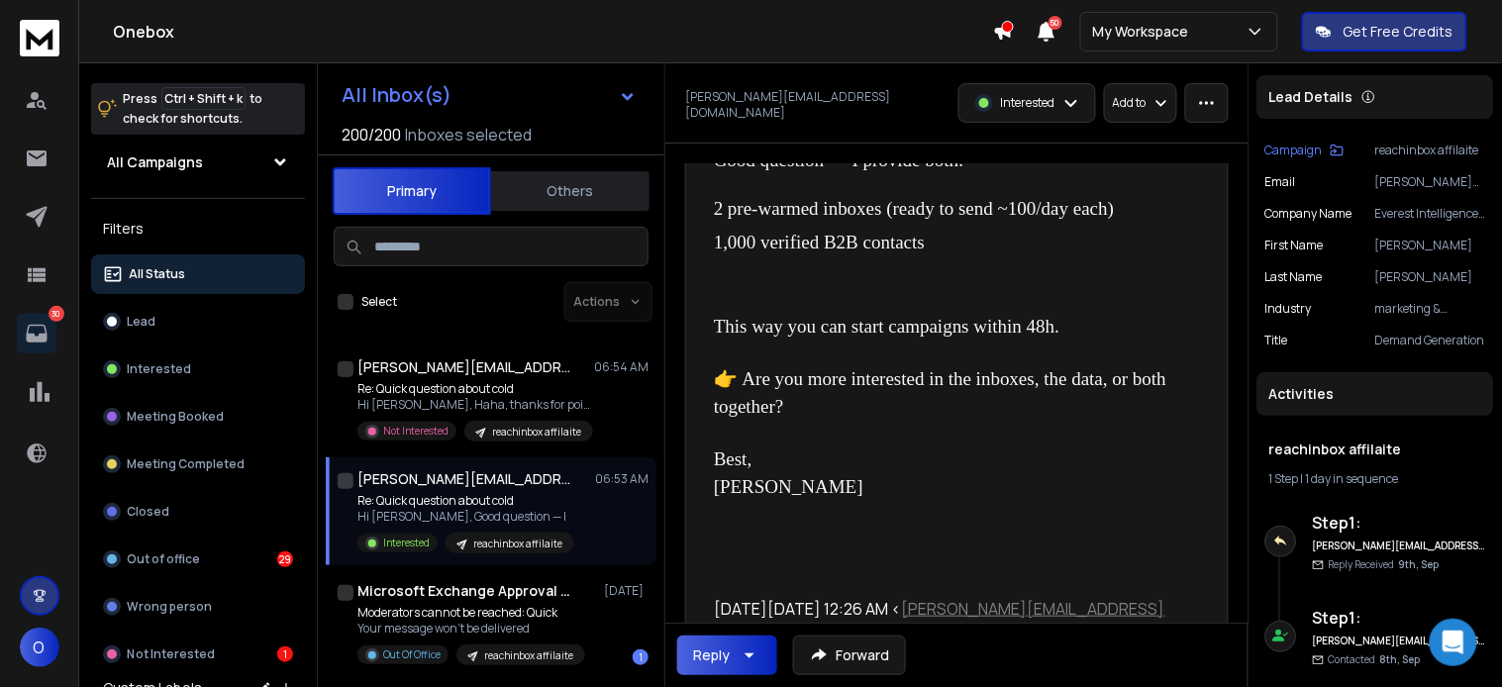
scroll to position [110, 0]
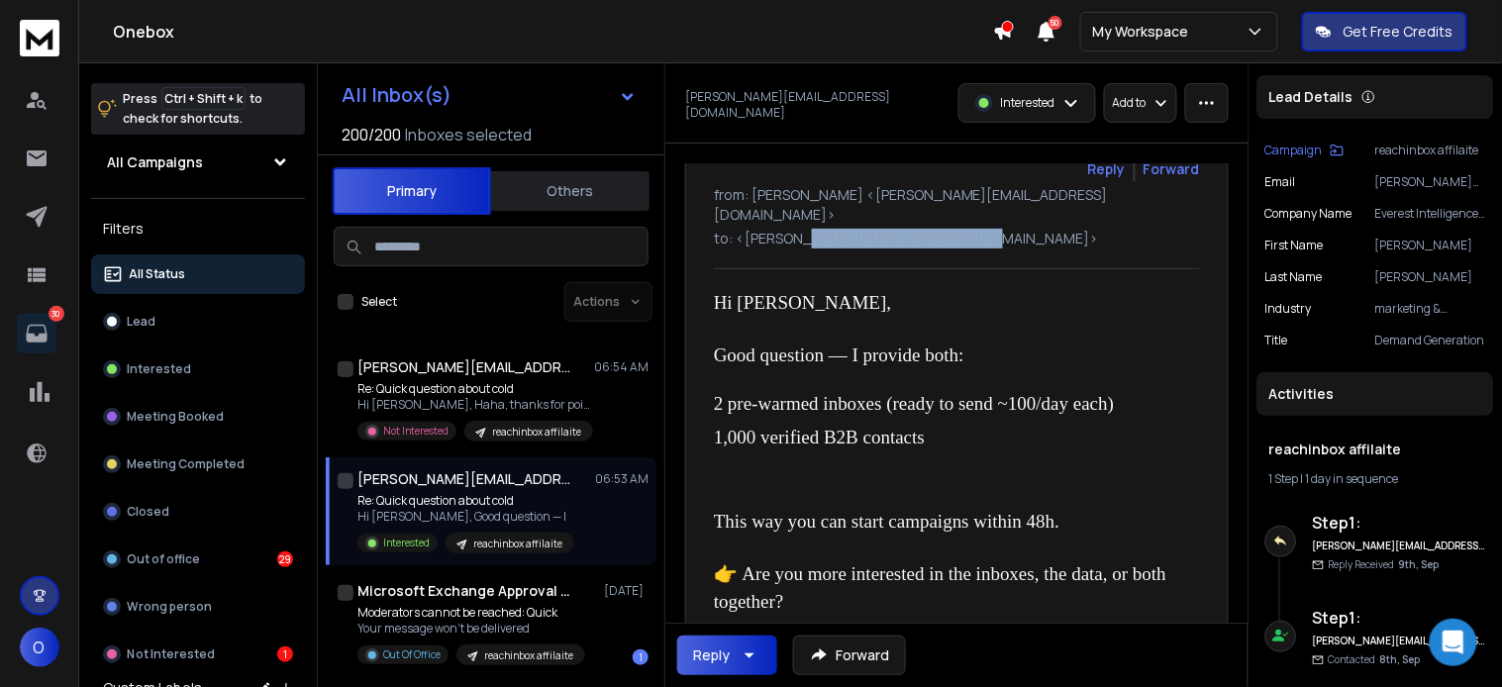
drag, startPoint x: 806, startPoint y: 223, endPoint x: 943, endPoint y: 226, distance: 137.6
click at [943, 229] on p "to: <[PERSON_NAME][EMAIL_ADDRESS][DOMAIN_NAME]>" at bounding box center [957, 239] width 486 height 20
drag, startPoint x: 743, startPoint y: 223, endPoint x: 931, endPoint y: 226, distance: 187.1
click at [929, 229] on p "to: <praneet@everestintelligence.com>" at bounding box center [957, 239] width 486 height 20
click at [940, 229] on p "to: <praneet@everestintelligence.com>" at bounding box center [957, 239] width 486 height 20
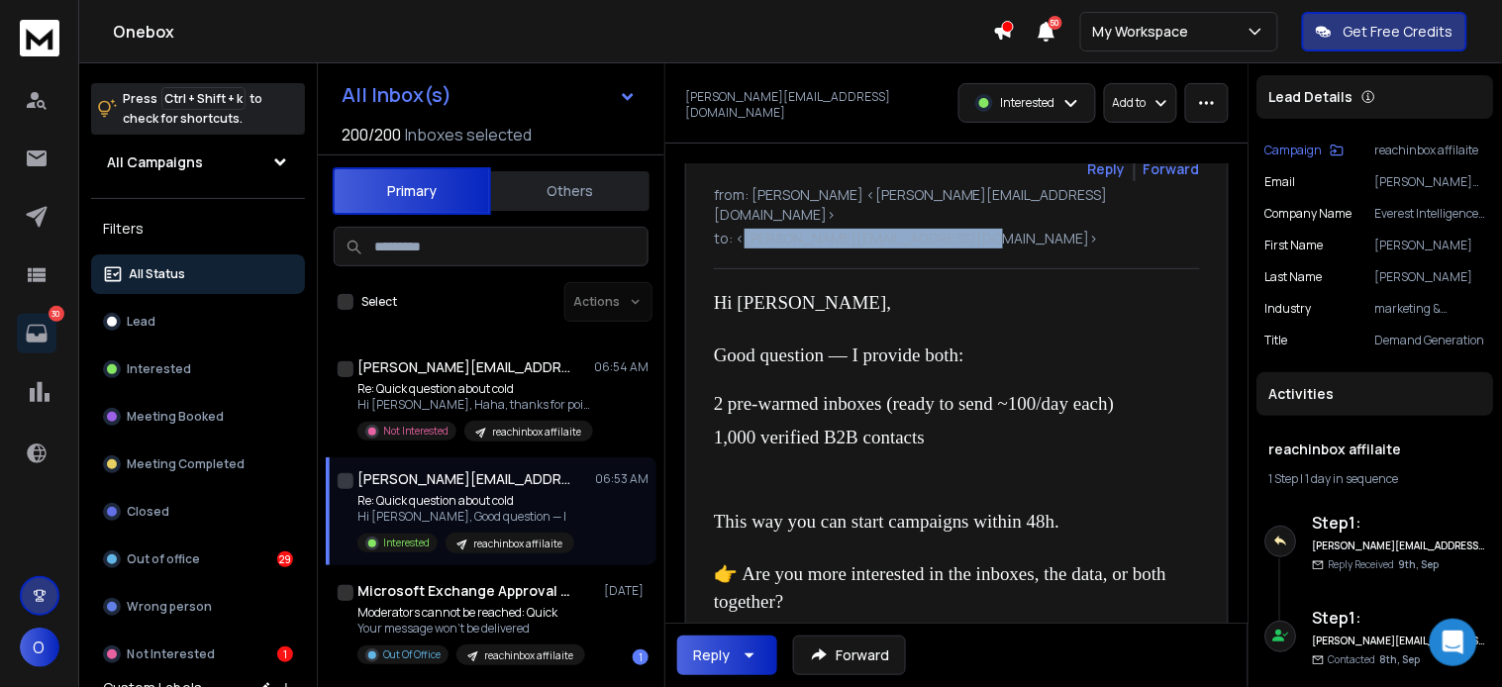
drag, startPoint x: 943, startPoint y: 222, endPoint x: 742, endPoint y: 219, distance: 201.0
click at [742, 229] on p "to: <praneet@everestintelligence.com>" at bounding box center [957, 239] width 486 height 20
copy p "[PERSON_NAME][EMAIL_ADDRESS][DOMAIN_NAME]"
click at [47, 281] on icon at bounding box center [37, 275] width 24 height 24
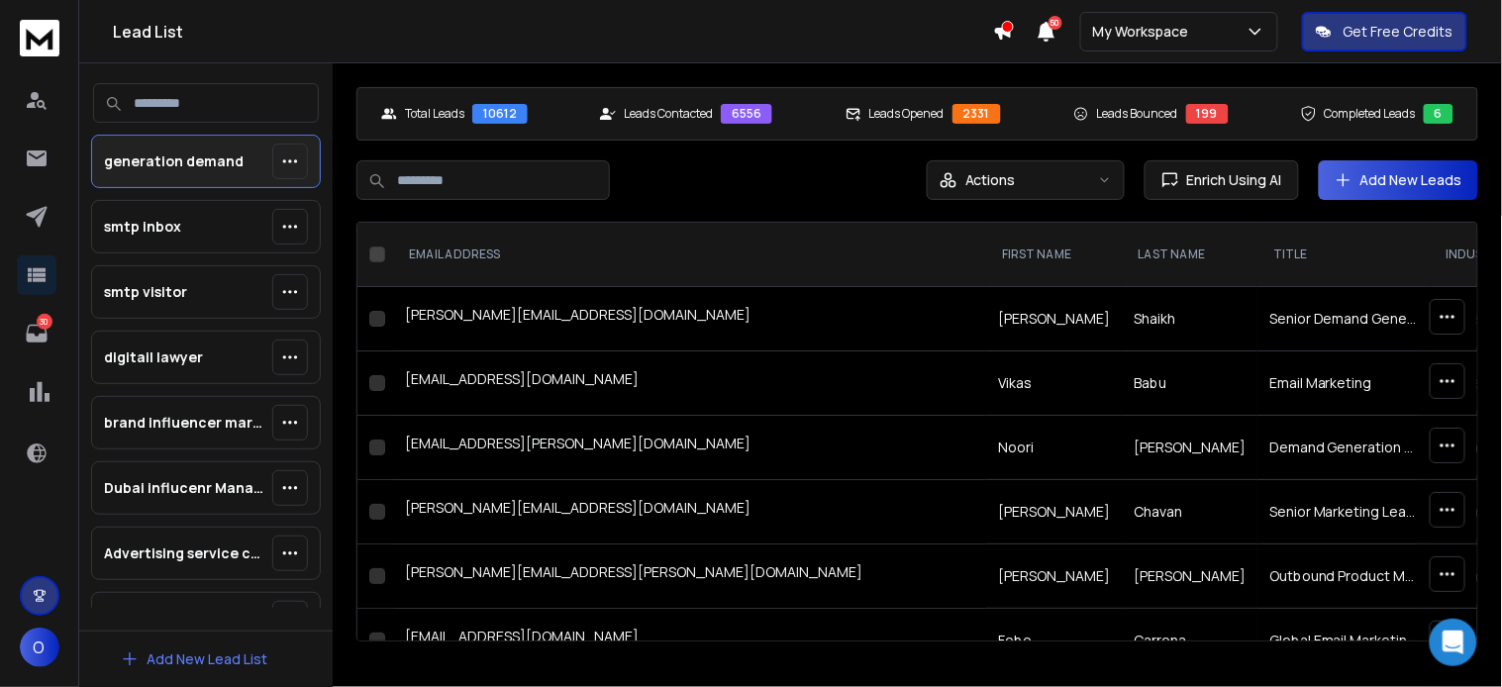
paste input "**********"
type input "**********"
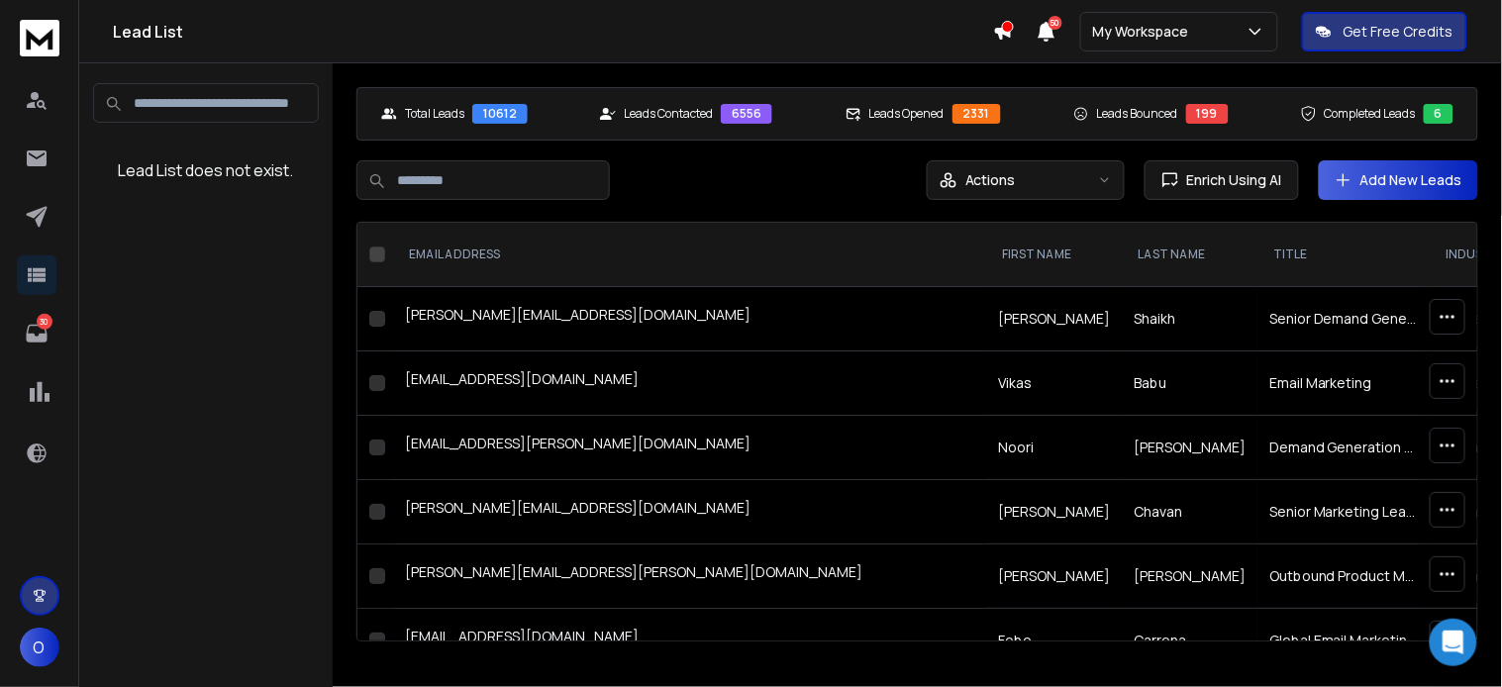
paste input "**********"
type input "**********"
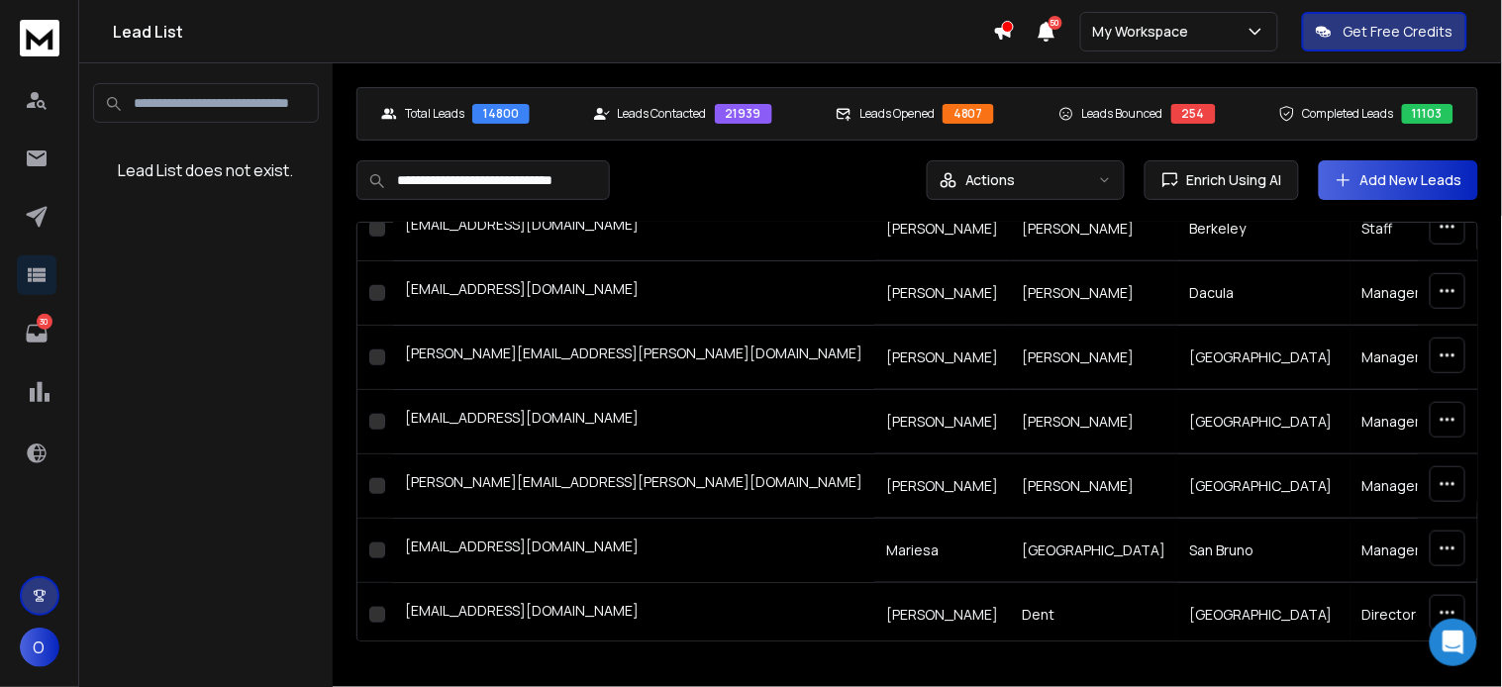
scroll to position [549, 0]
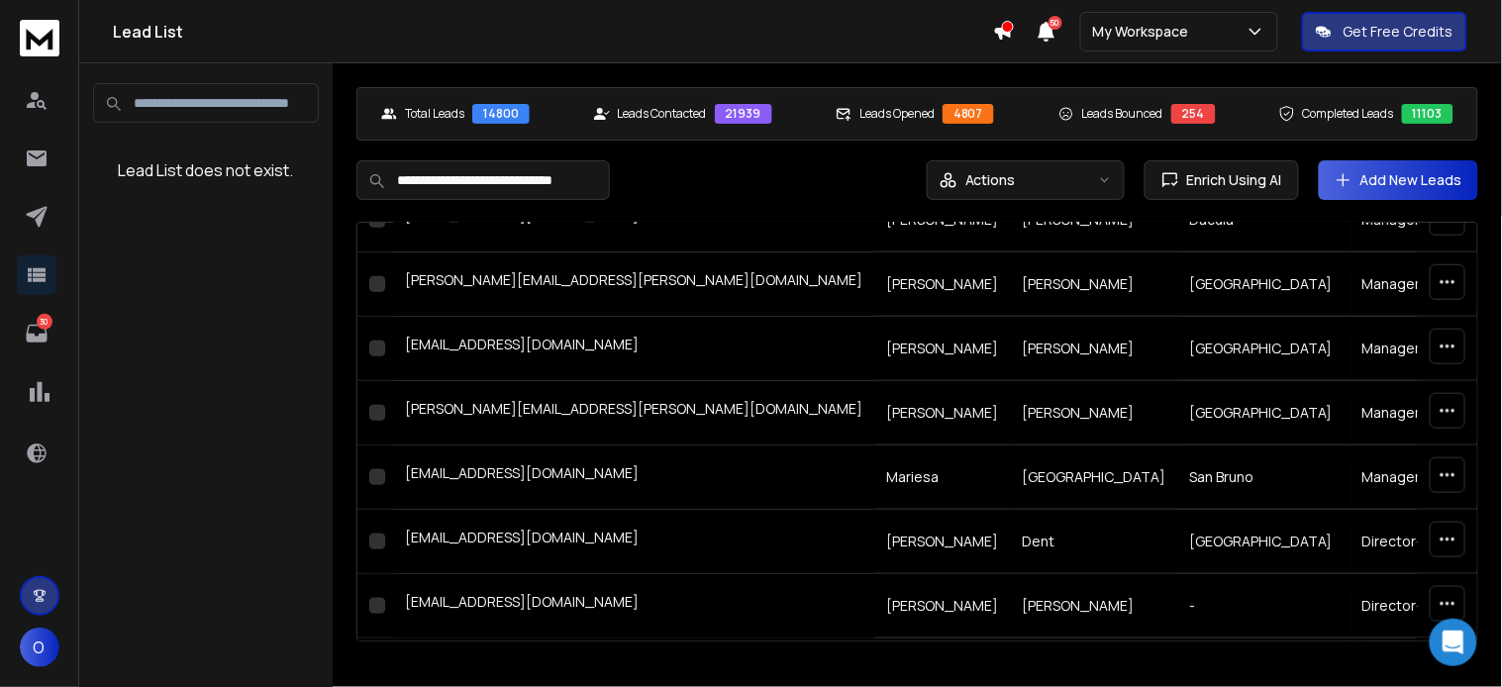
click at [230, 94] on input "**********" at bounding box center [206, 103] width 226 height 40
type input "**********"
click at [230, 95] on input "**********" at bounding box center [206, 103] width 226 height 40
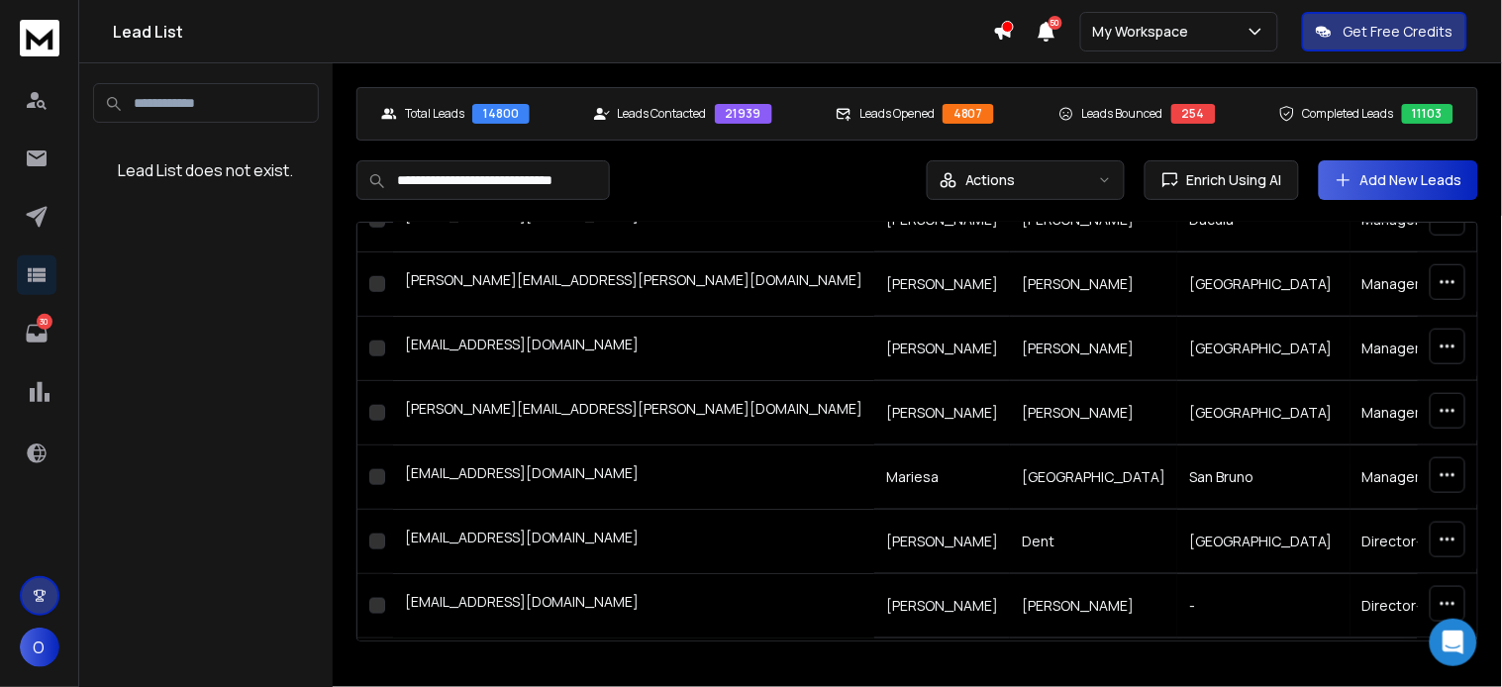
click at [230, 95] on input "**********" at bounding box center [206, 103] width 226 height 40
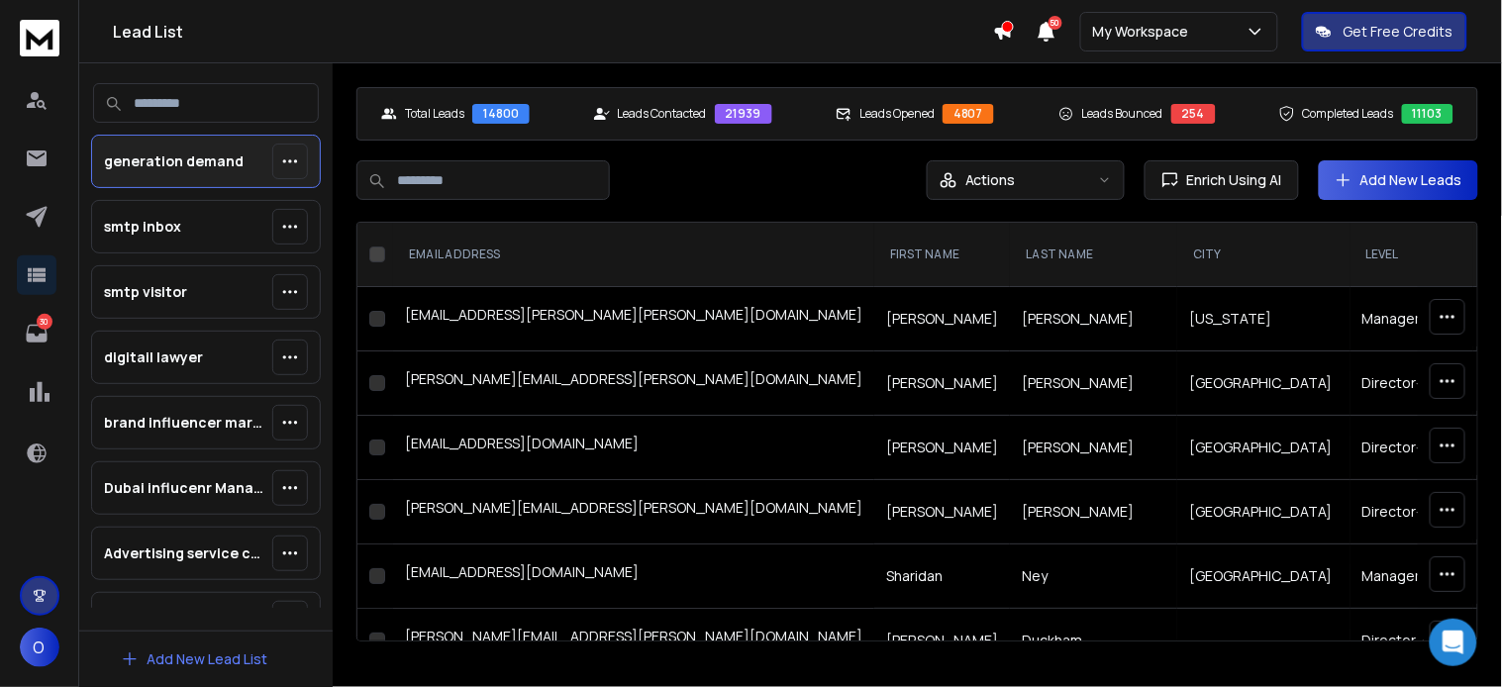
paste input "**********"
type input "**********"
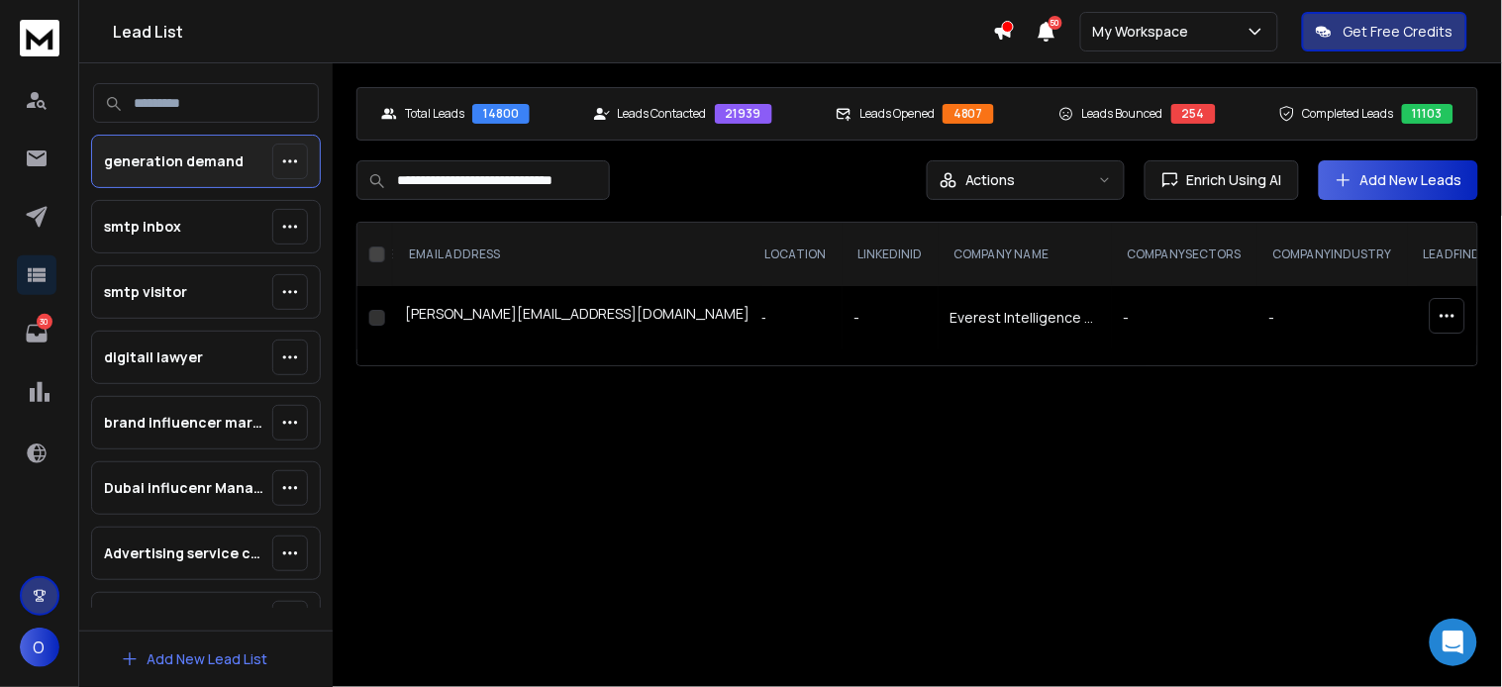
scroll to position [0, 1061]
